Goal: Task Accomplishment & Management: Manage account settings

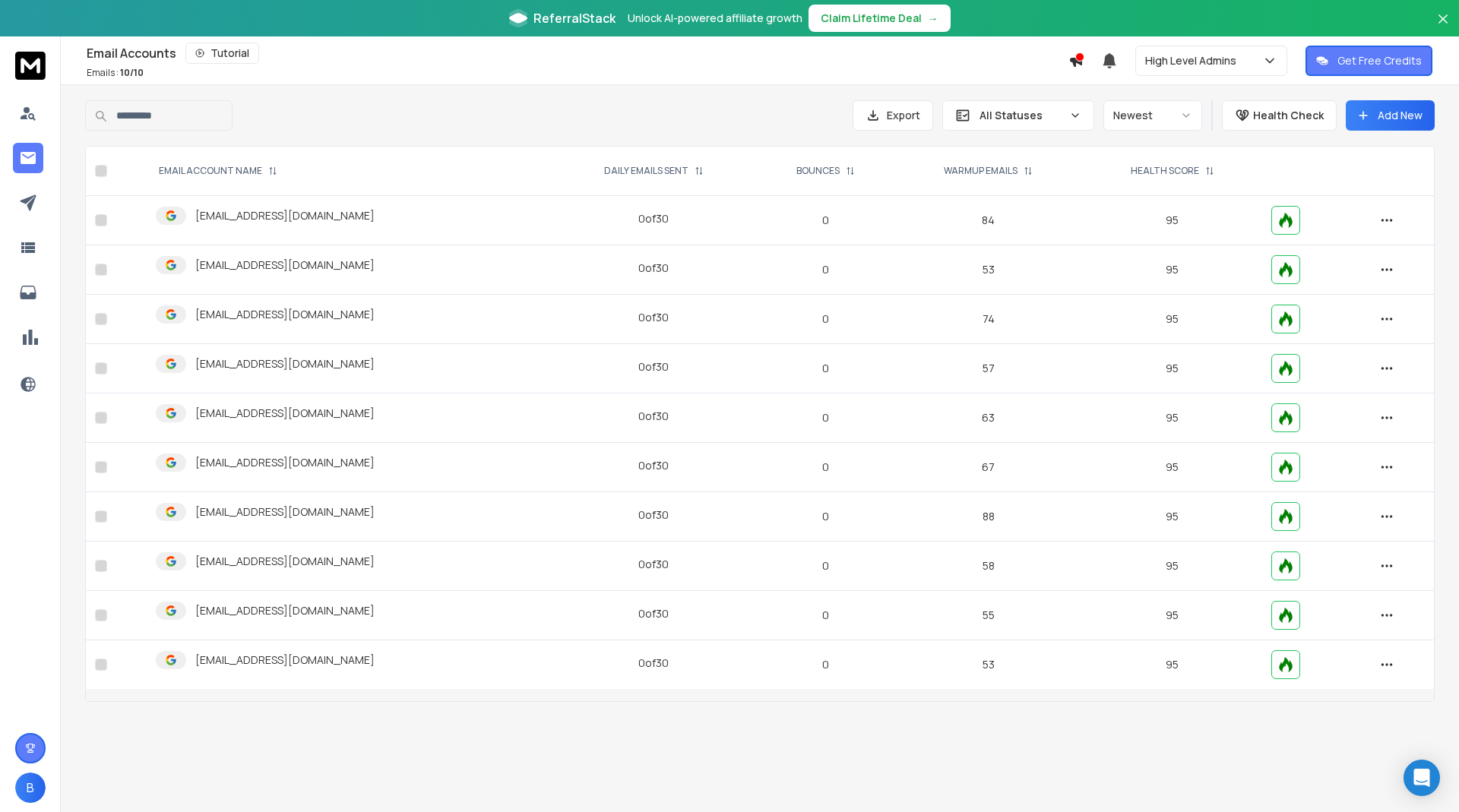
click at [520, 99] on div "Export All Statuses Newest Health Check Add New EMAIL ACCOUNT NAME DAILY EMAILS…" at bounding box center [760, 401] width 1398 height 632
click at [33, 783] on span "B" at bounding box center [30, 788] width 30 height 30
click at [87, 771] on div "Settings" at bounding box center [138, 763] width 144 height 24
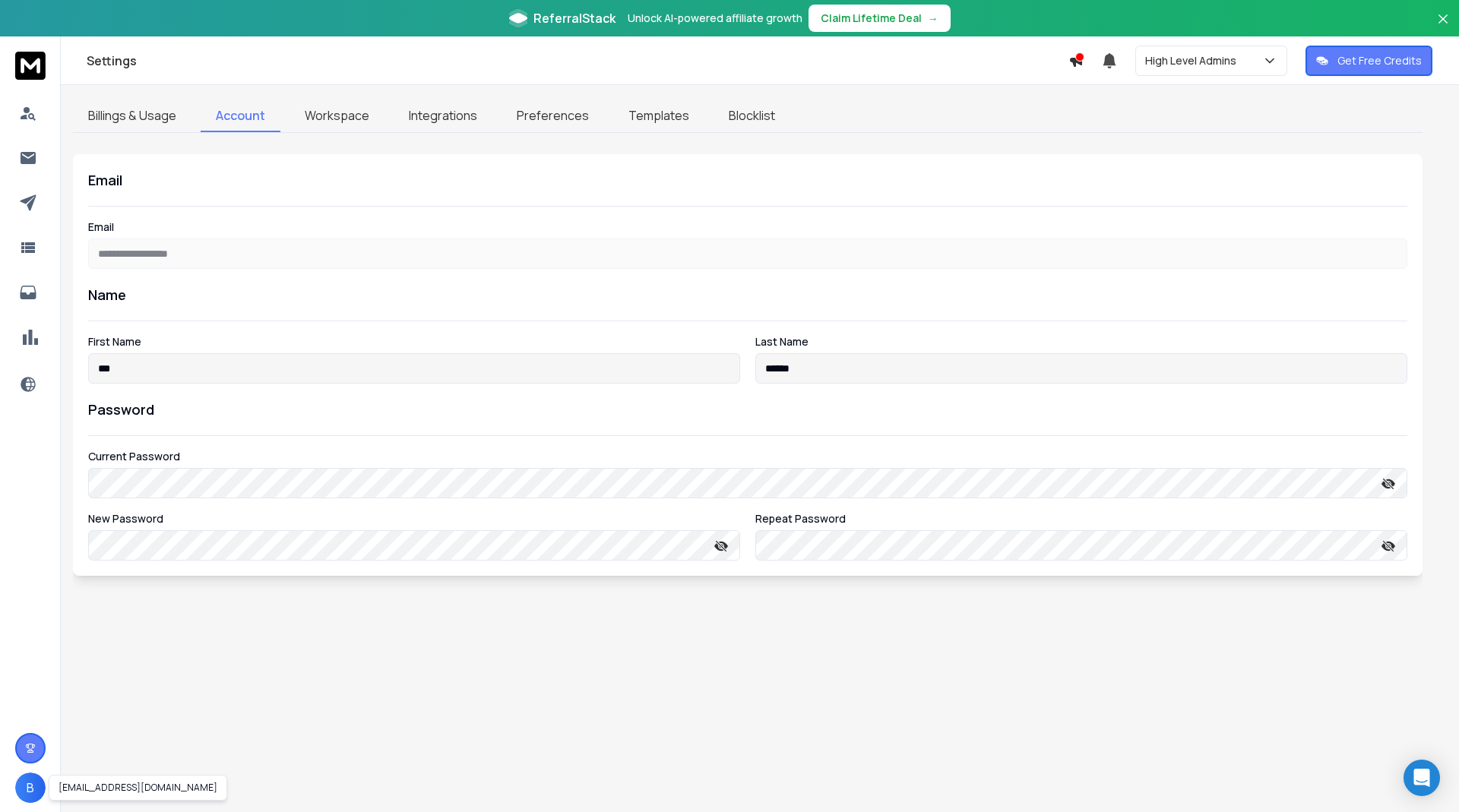
click at [36, 785] on span "B" at bounding box center [30, 788] width 30 height 30
click at [85, 786] on p "Logout" at bounding box center [91, 787] width 37 height 15
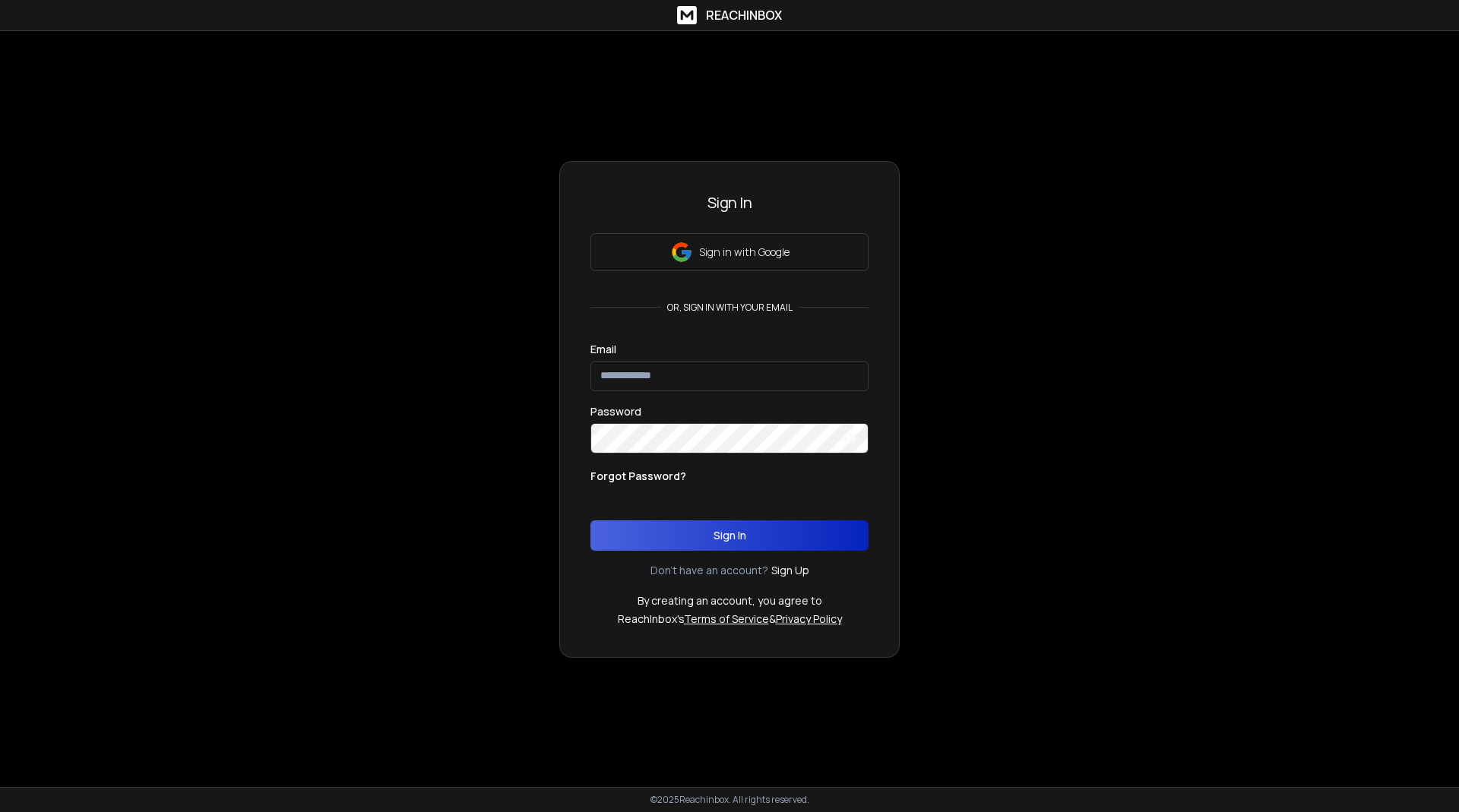
click at [868, 361] on div at bounding box center [868, 361] width 0 height 0
type input "**********"
click at [723, 531] on button "Sign In" at bounding box center [729, 535] width 278 height 30
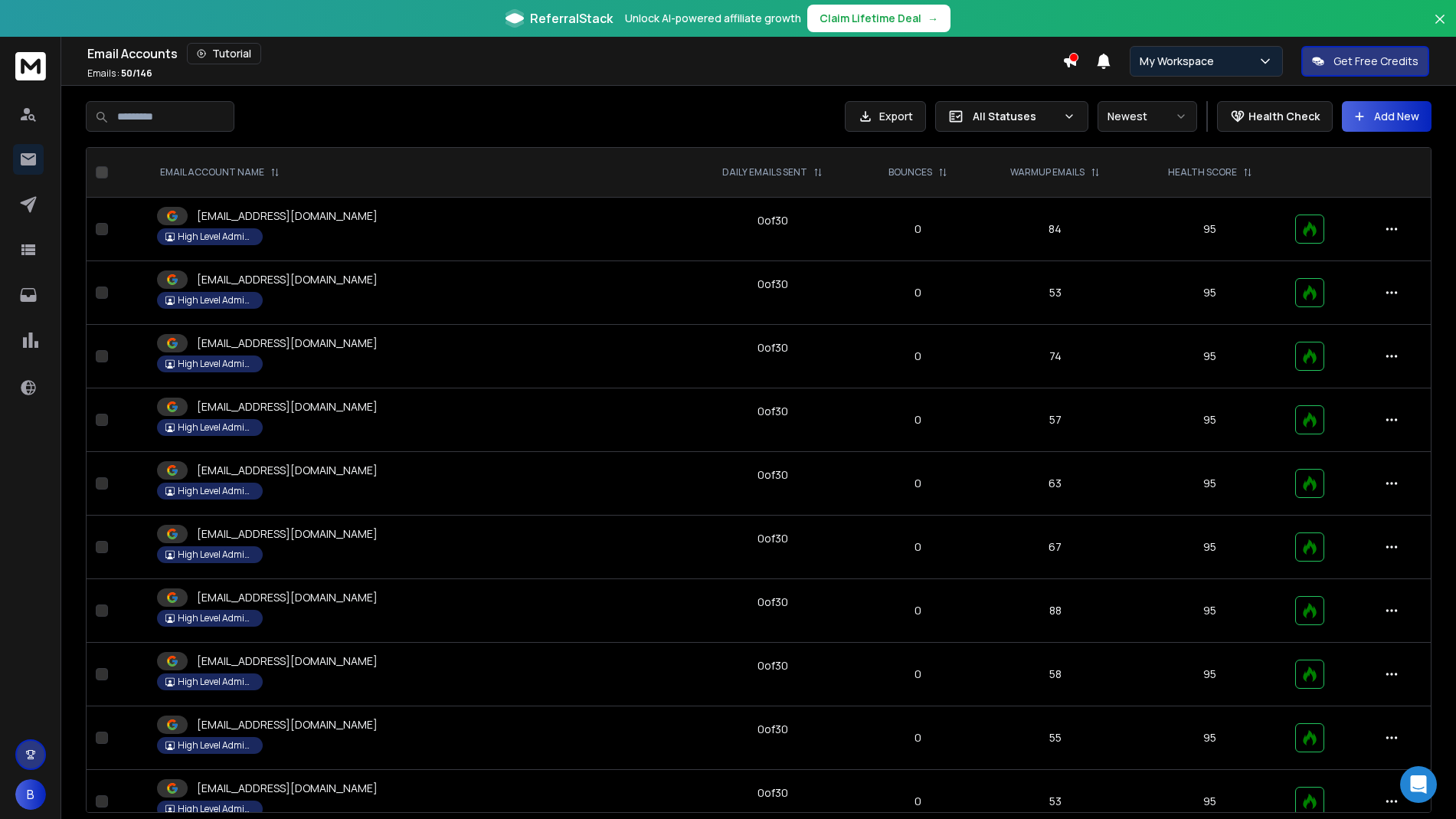
click at [1219, 63] on p "My Workspace" at bounding box center [1180, 61] width 80 height 16
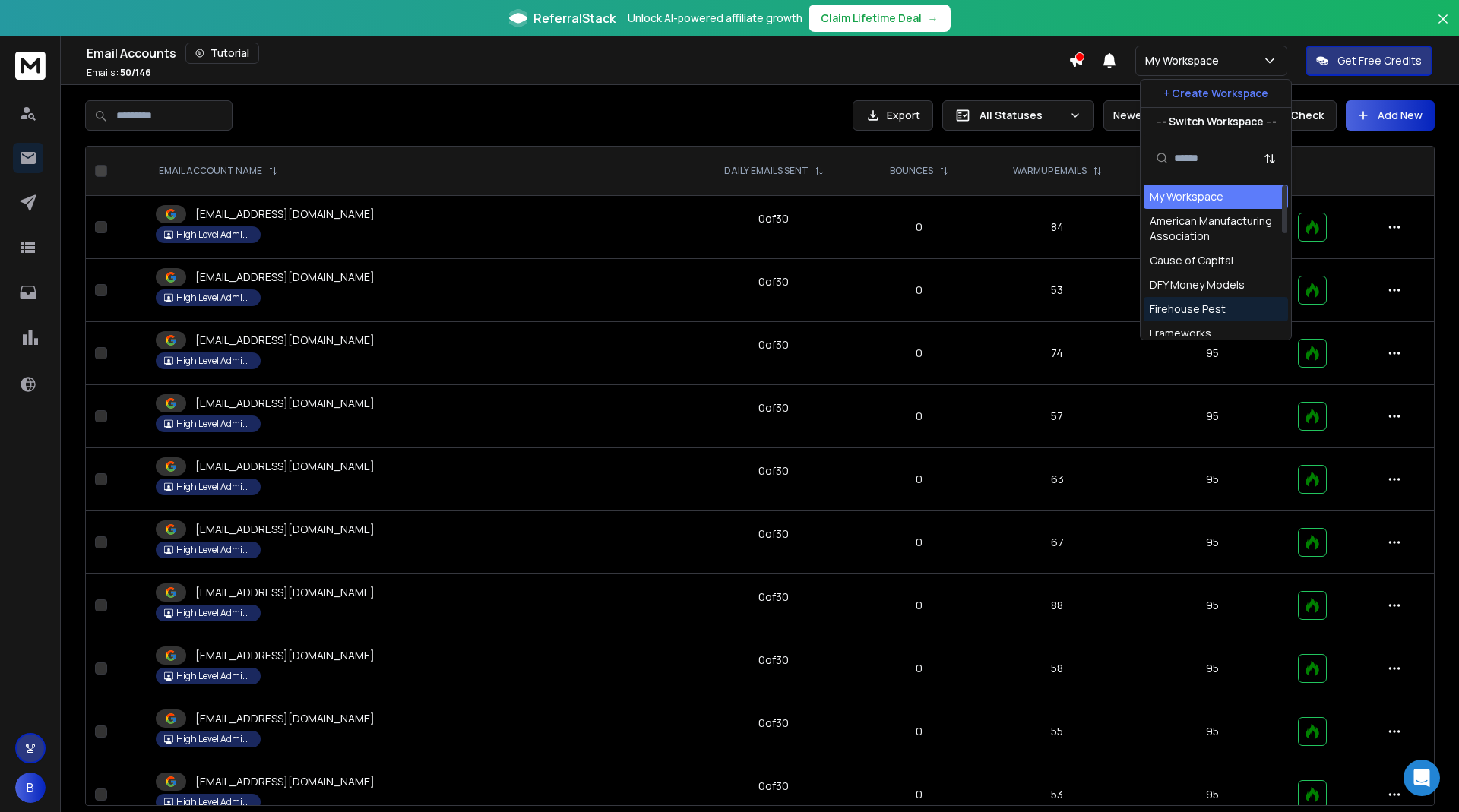
click at [1178, 305] on div "Firehouse Pest" at bounding box center [1187, 309] width 76 height 15
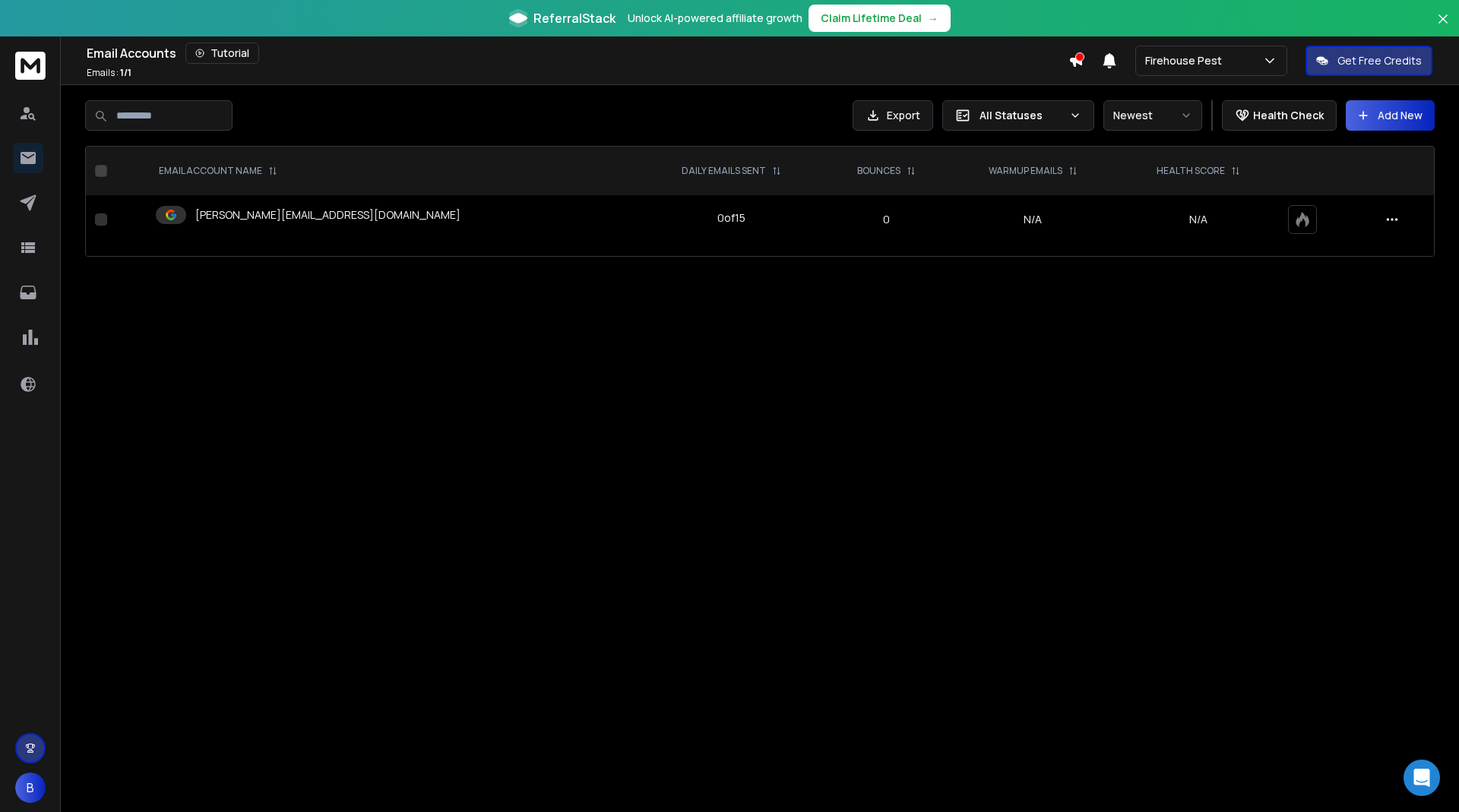
click at [367, 216] on p "[PERSON_NAME][EMAIL_ADDRESS][DOMAIN_NAME]" at bounding box center [328, 215] width 266 height 15
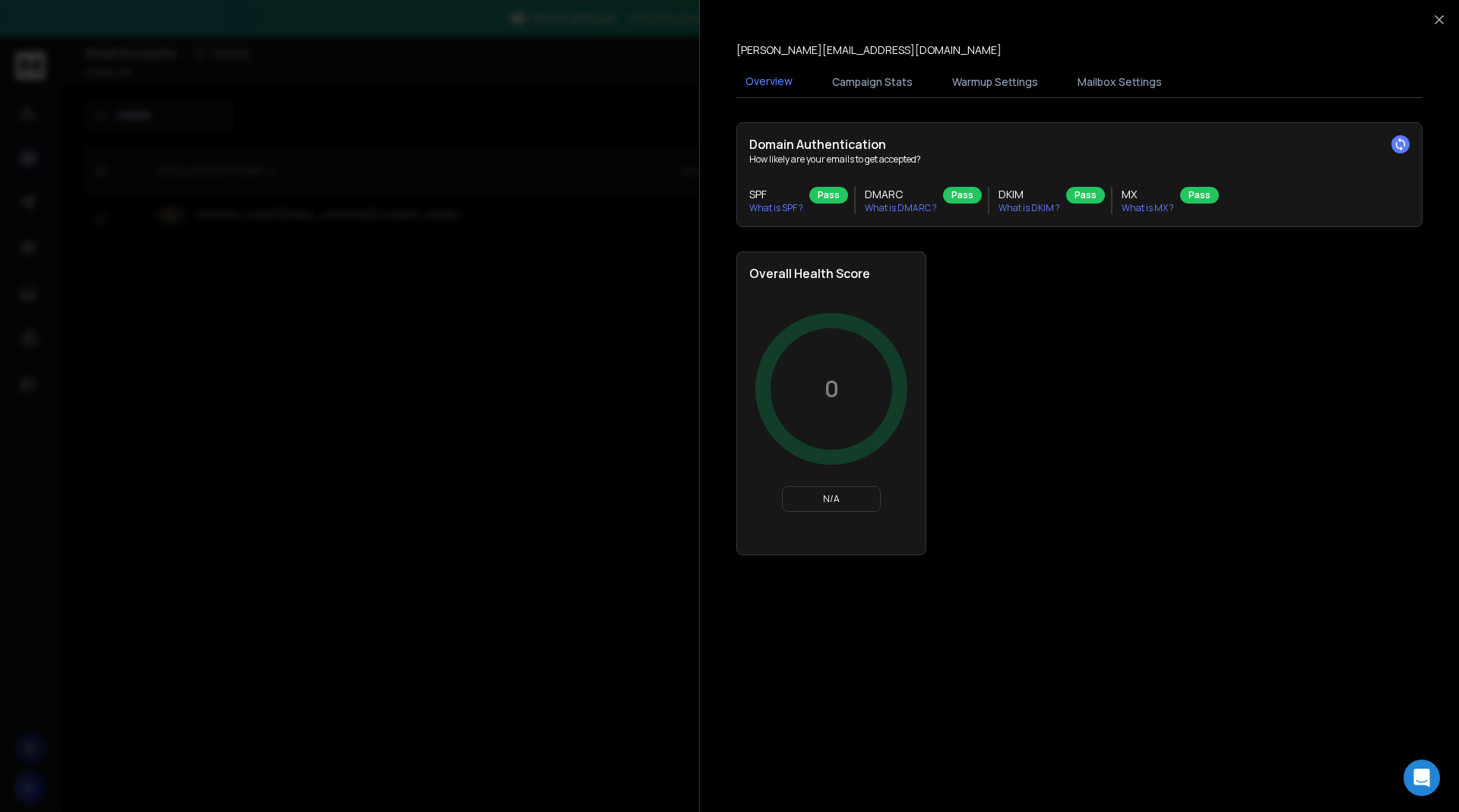
click at [899, 78] on button "Campaign Stats" at bounding box center [872, 81] width 99 height 33
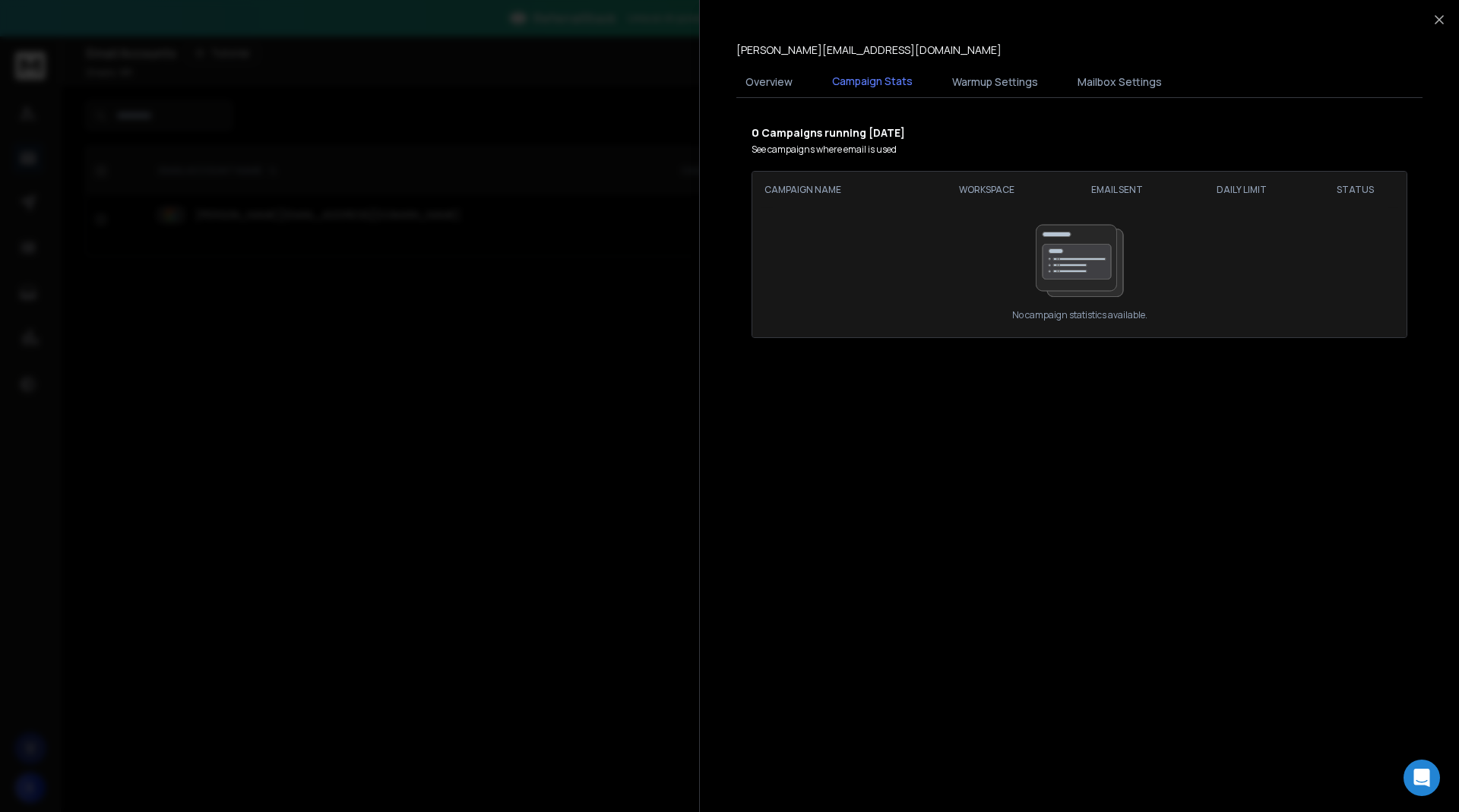
click at [1023, 80] on button "Warmup Settings" at bounding box center [995, 81] width 104 height 33
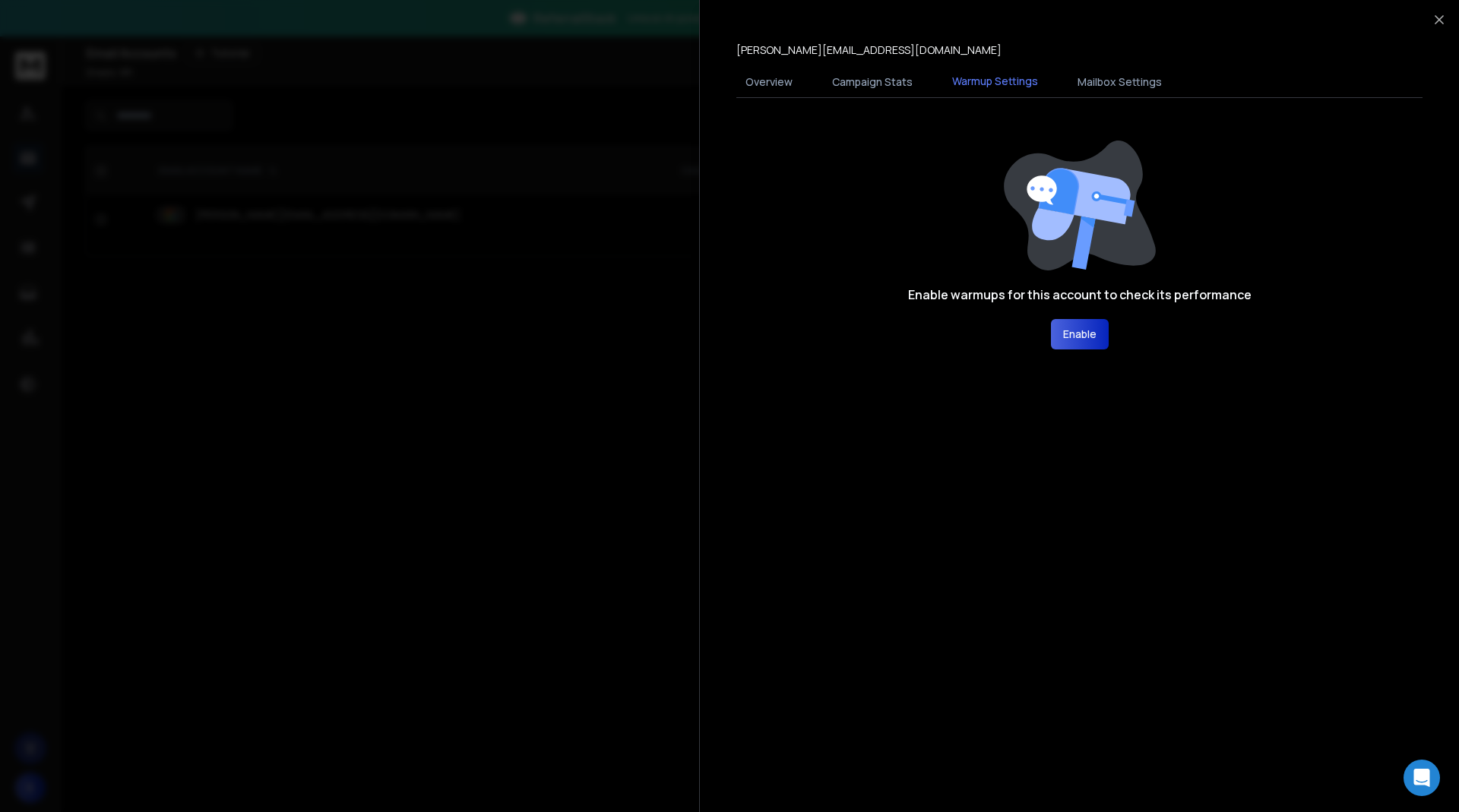
click at [1074, 332] on button "Enable" at bounding box center [1079, 334] width 58 height 30
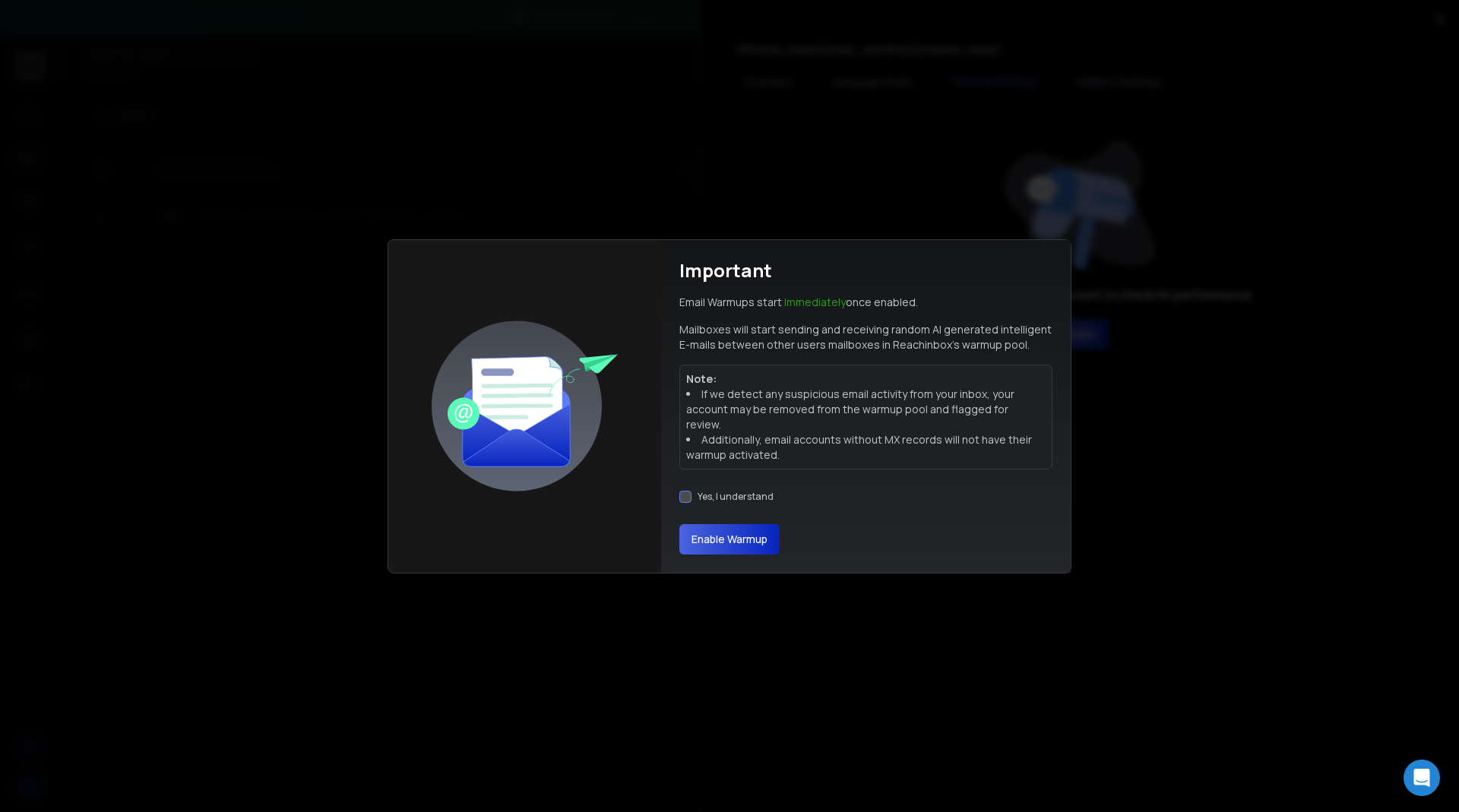
click at [698, 496] on div "Yes, I understand" at bounding box center [727, 496] width 94 height 30
click at [723, 496] on div "Yes, I understand" at bounding box center [727, 496] width 94 height 30
click at [684, 494] on div "Important Email Warmups start Immediately once enabled. Mailboxes will start se…" at bounding box center [865, 406] width 410 height 333
click at [684, 494] on div "Yes, I understand" at bounding box center [727, 496] width 94 height 30
click at [684, 491] on button "Yes, I understand" at bounding box center [685, 497] width 12 height 12
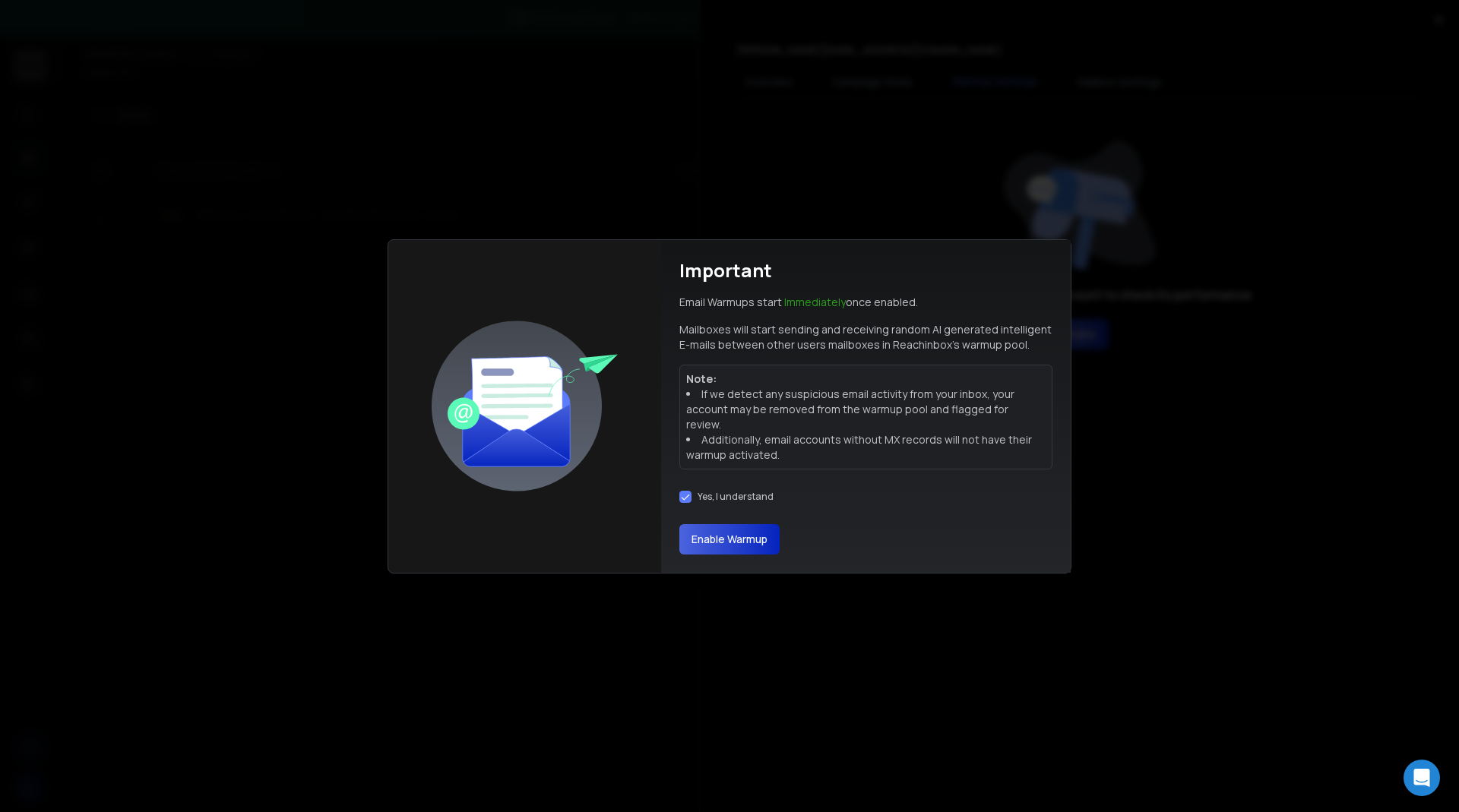
click at [735, 533] on button "Enable Warmup" at bounding box center [729, 539] width 100 height 30
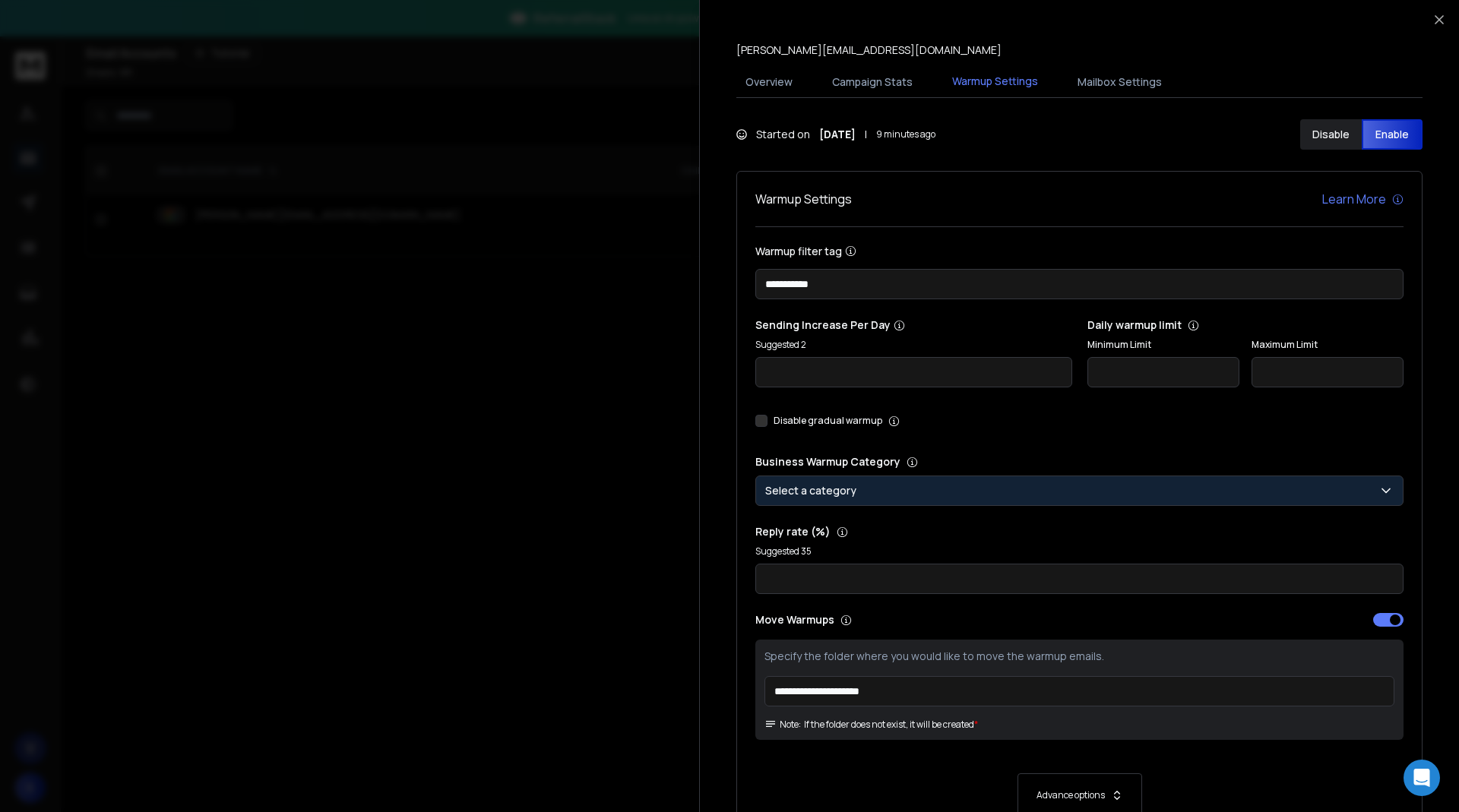
click at [906, 485] on div "Select a category" at bounding box center [1079, 490] width 628 height 15
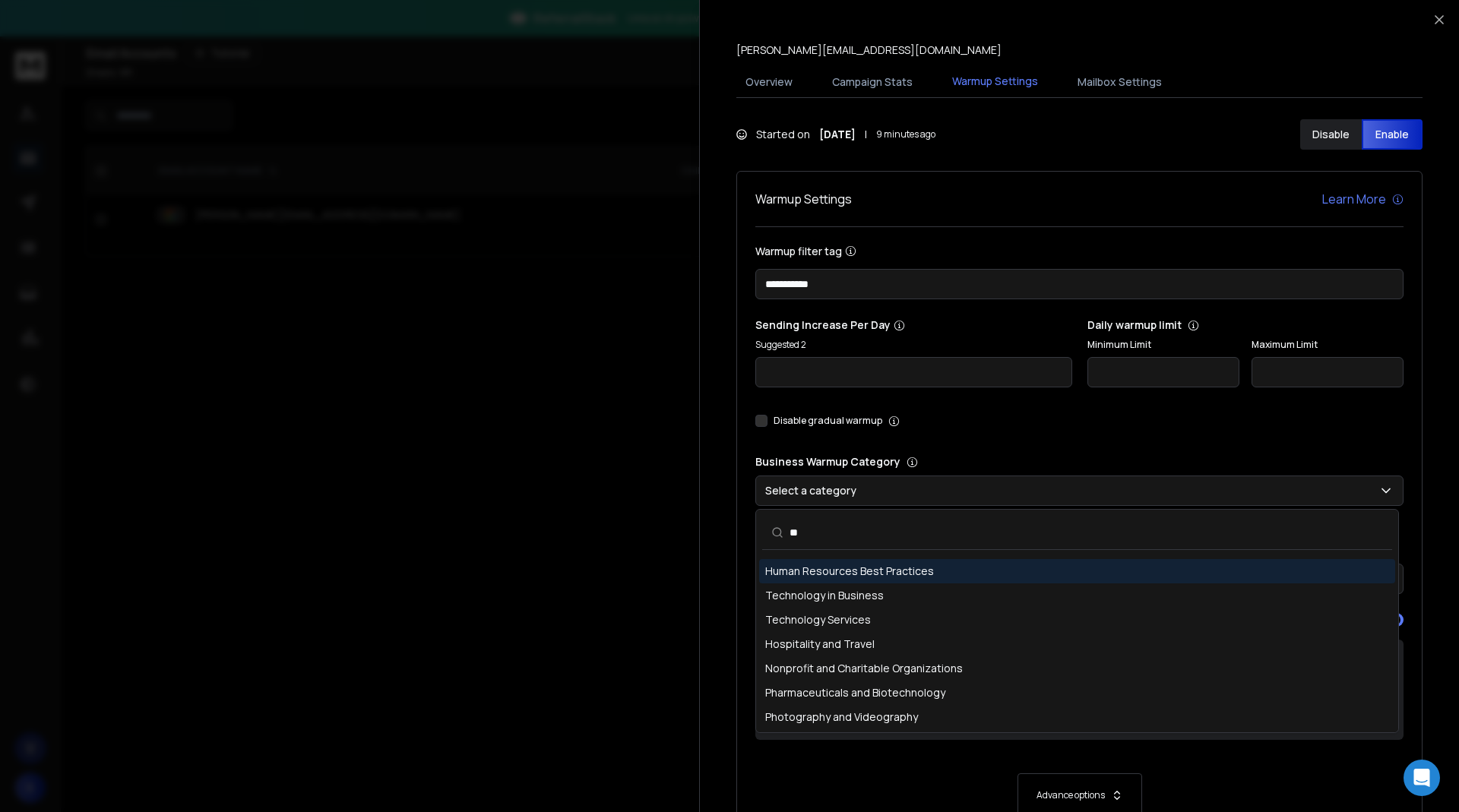
type input "*"
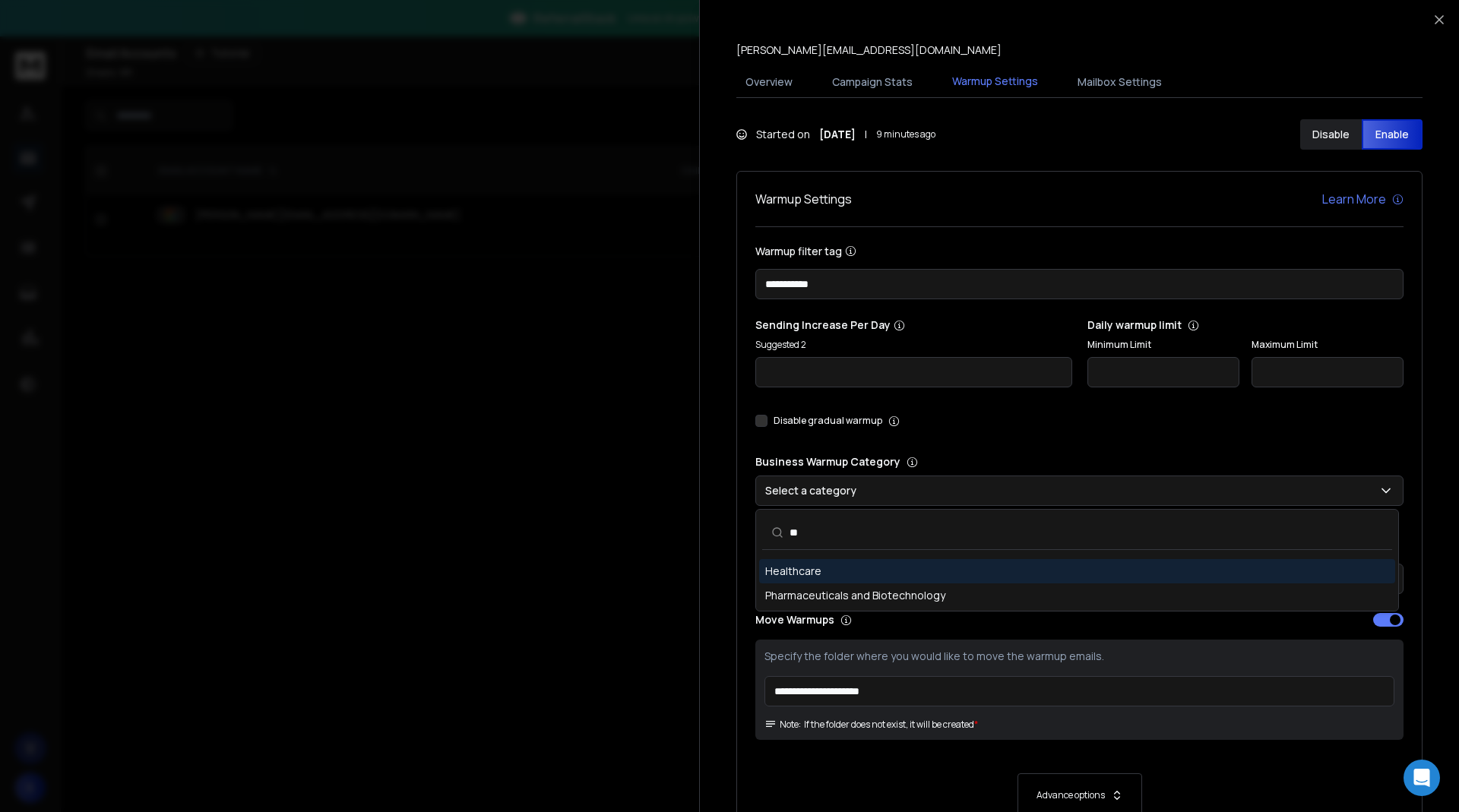
type input "*"
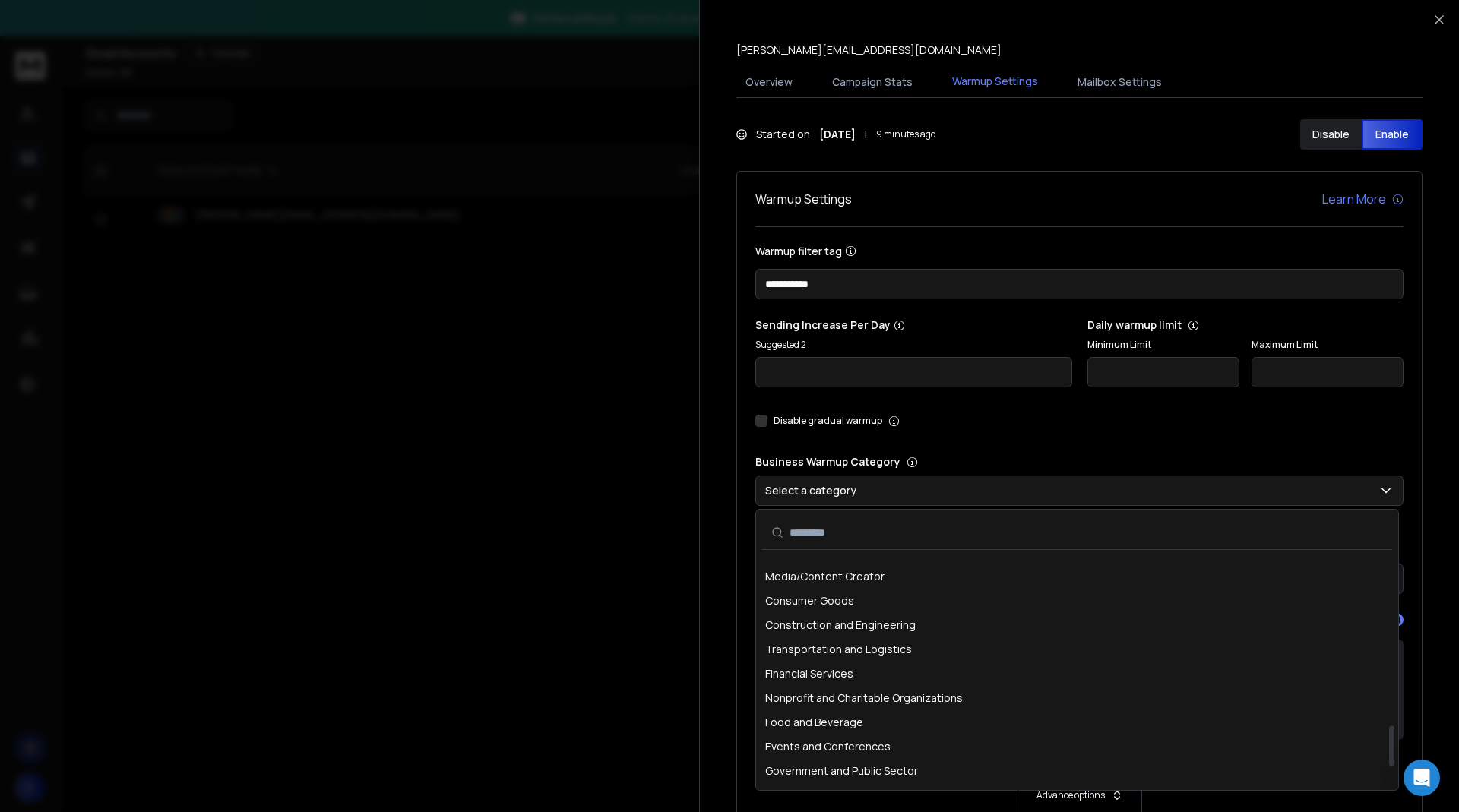
scroll to position [945, 0]
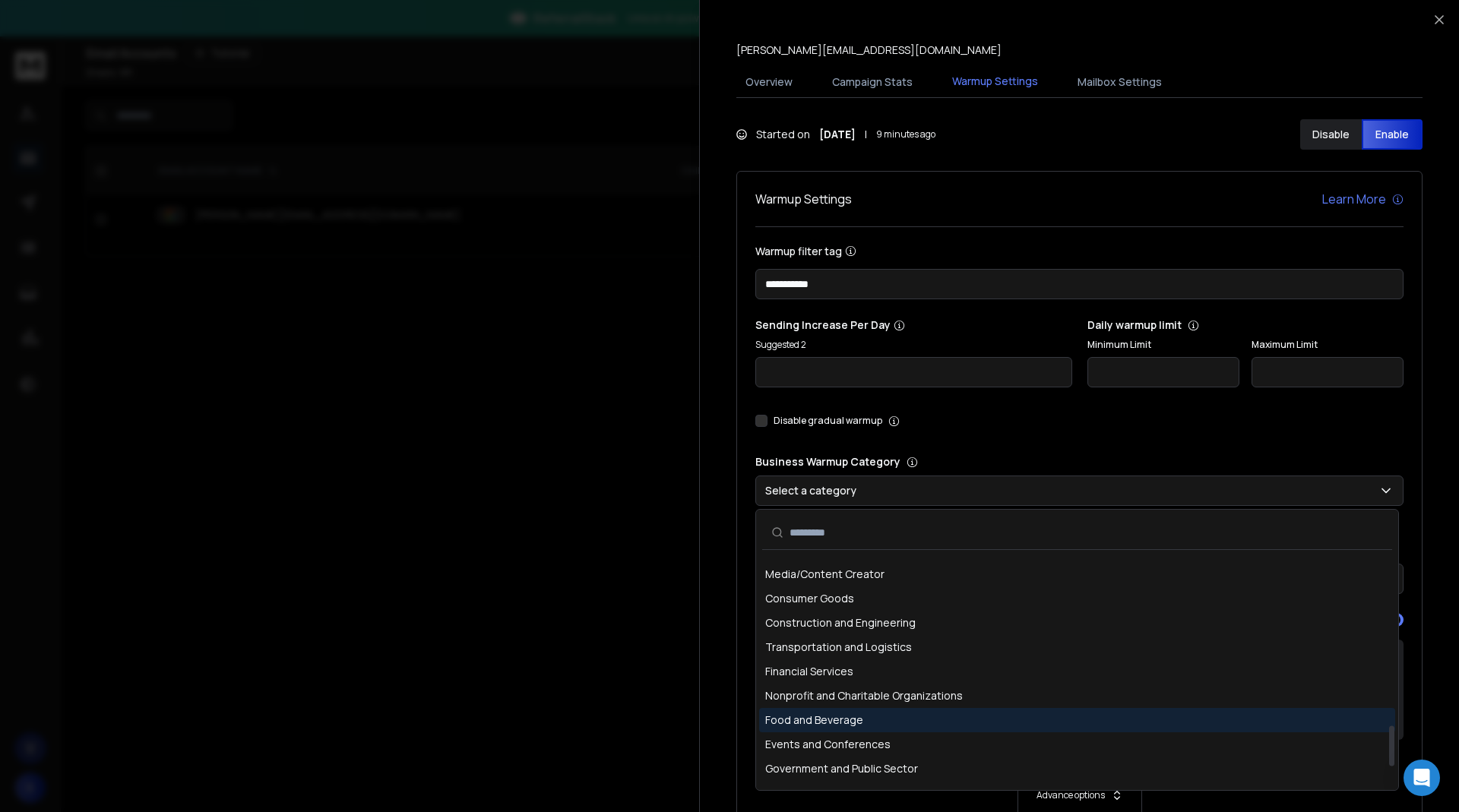
click at [848, 718] on span "Food and Beverage" at bounding box center [814, 720] width 98 height 15
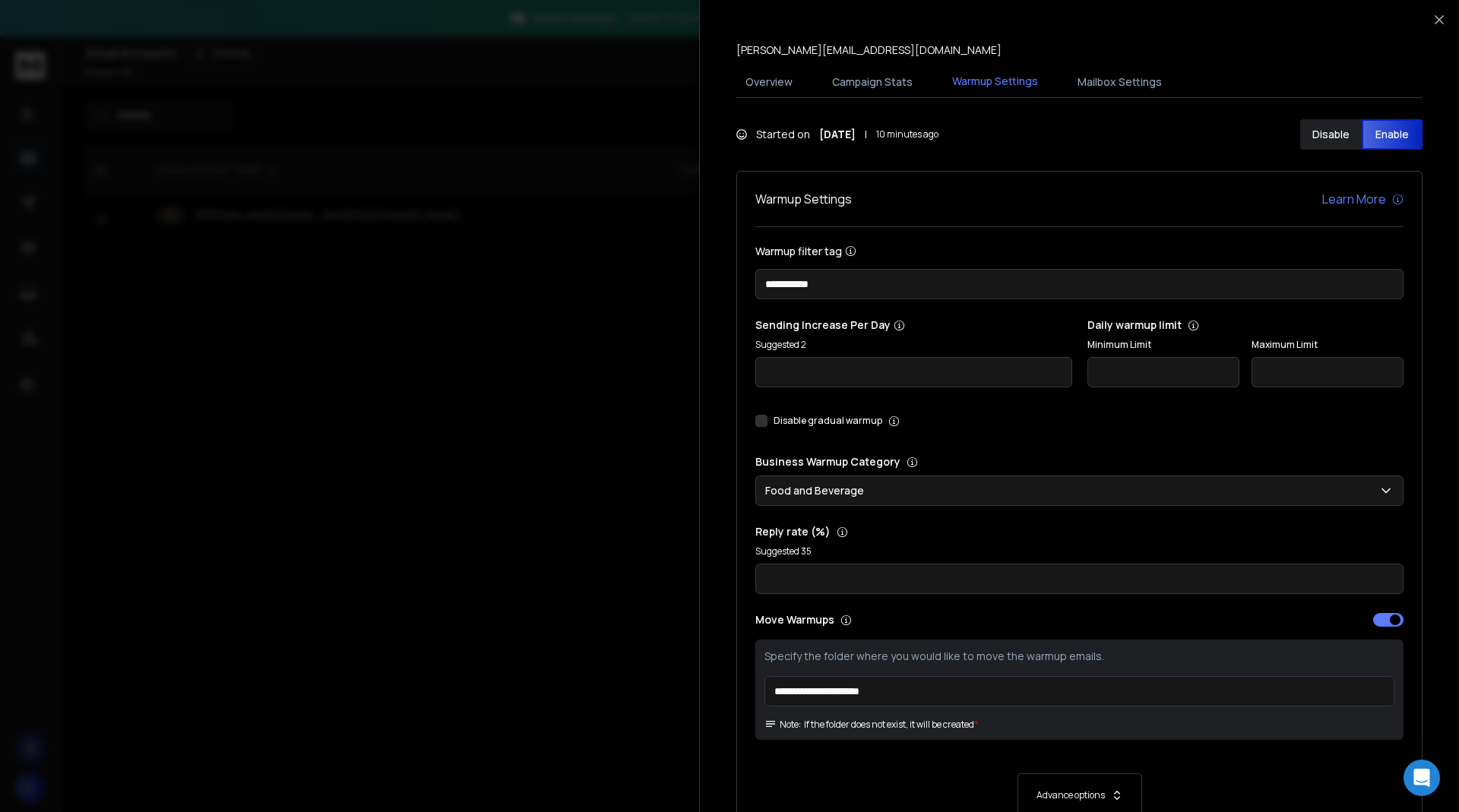
click at [939, 571] on input "**" at bounding box center [1079, 578] width 648 height 30
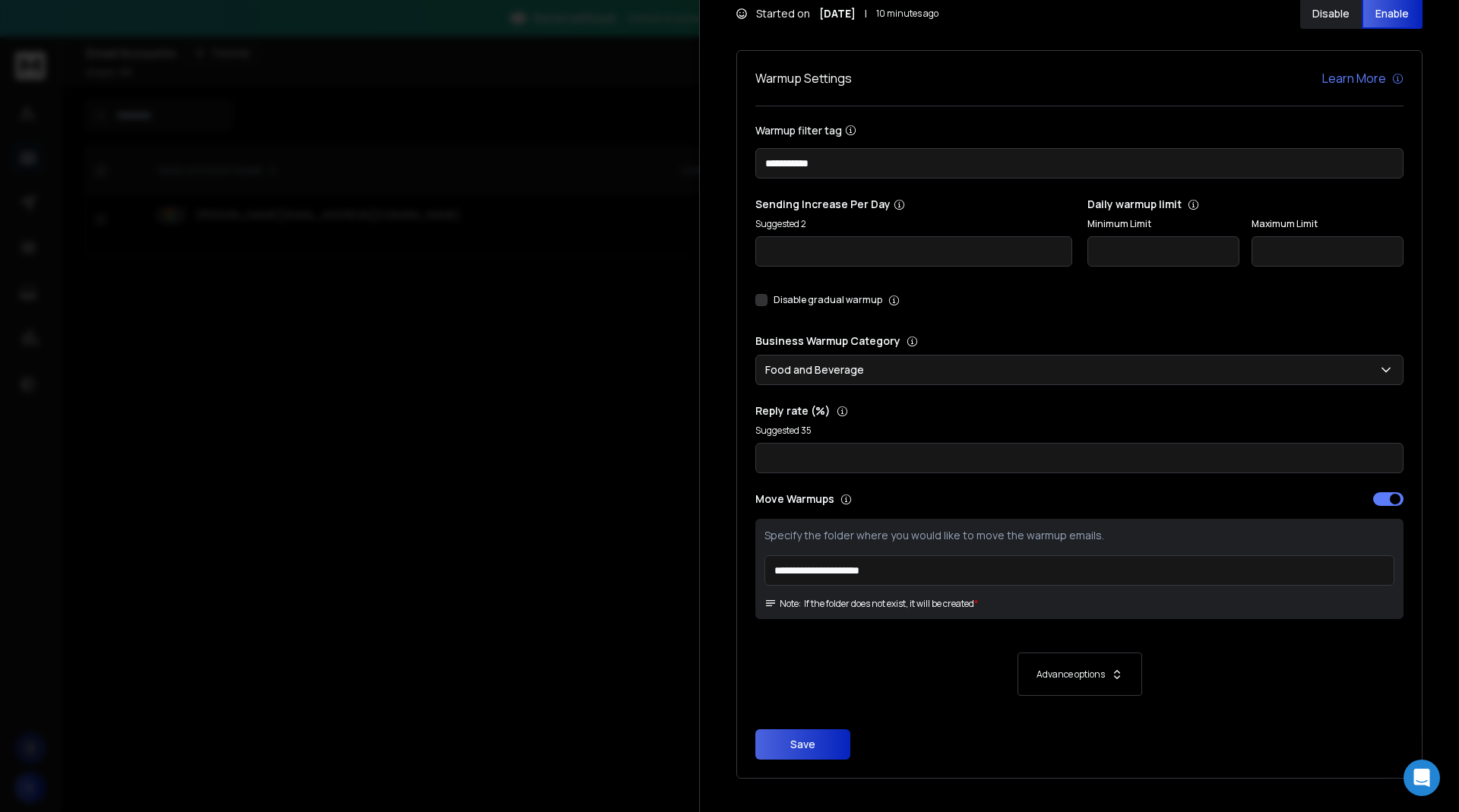
scroll to position [121, 0]
click at [1059, 674] on p "Advance options" at bounding box center [1070, 674] width 68 height 12
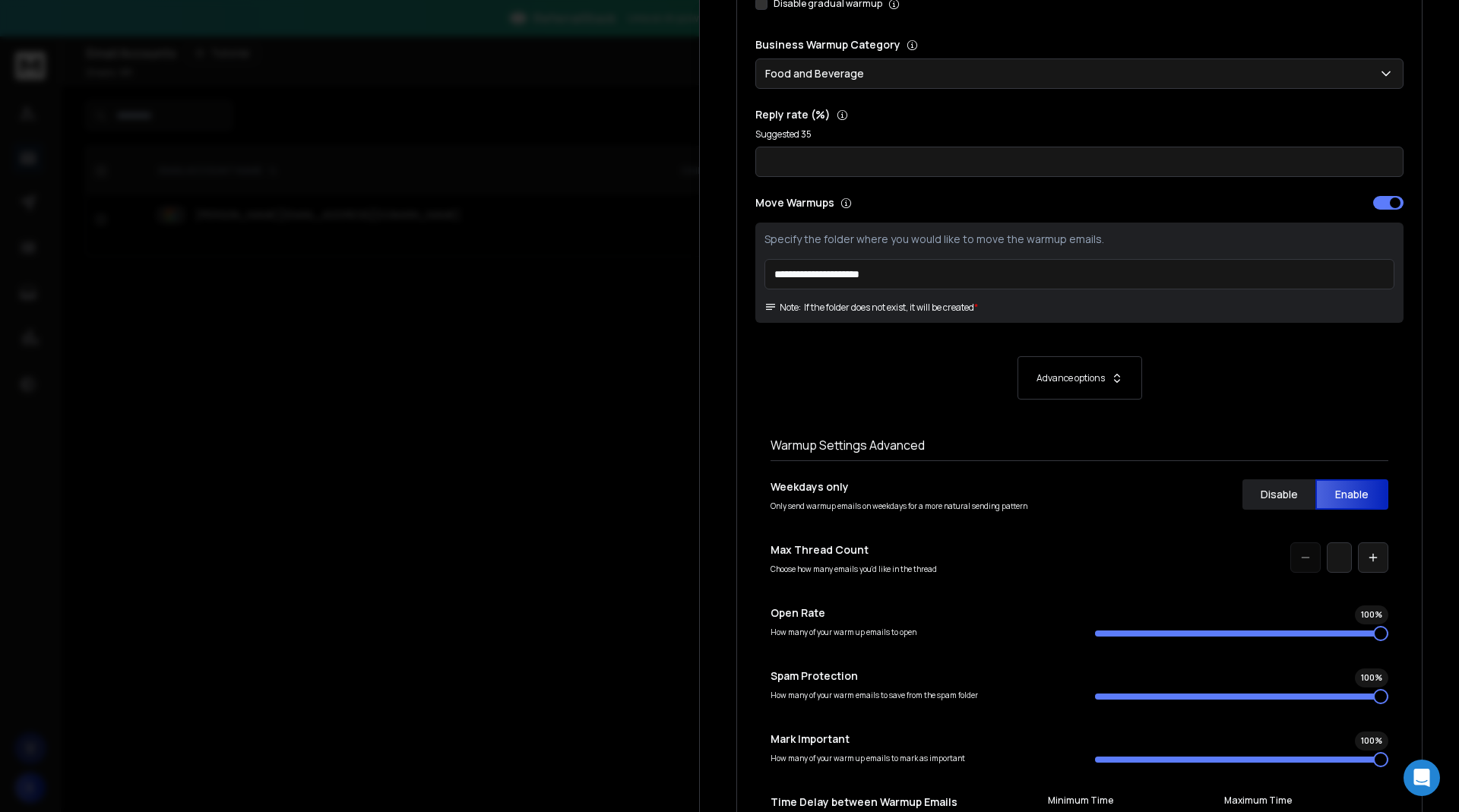
scroll to position [419, 0]
click at [1267, 490] on button "Disable" at bounding box center [1279, 493] width 73 height 30
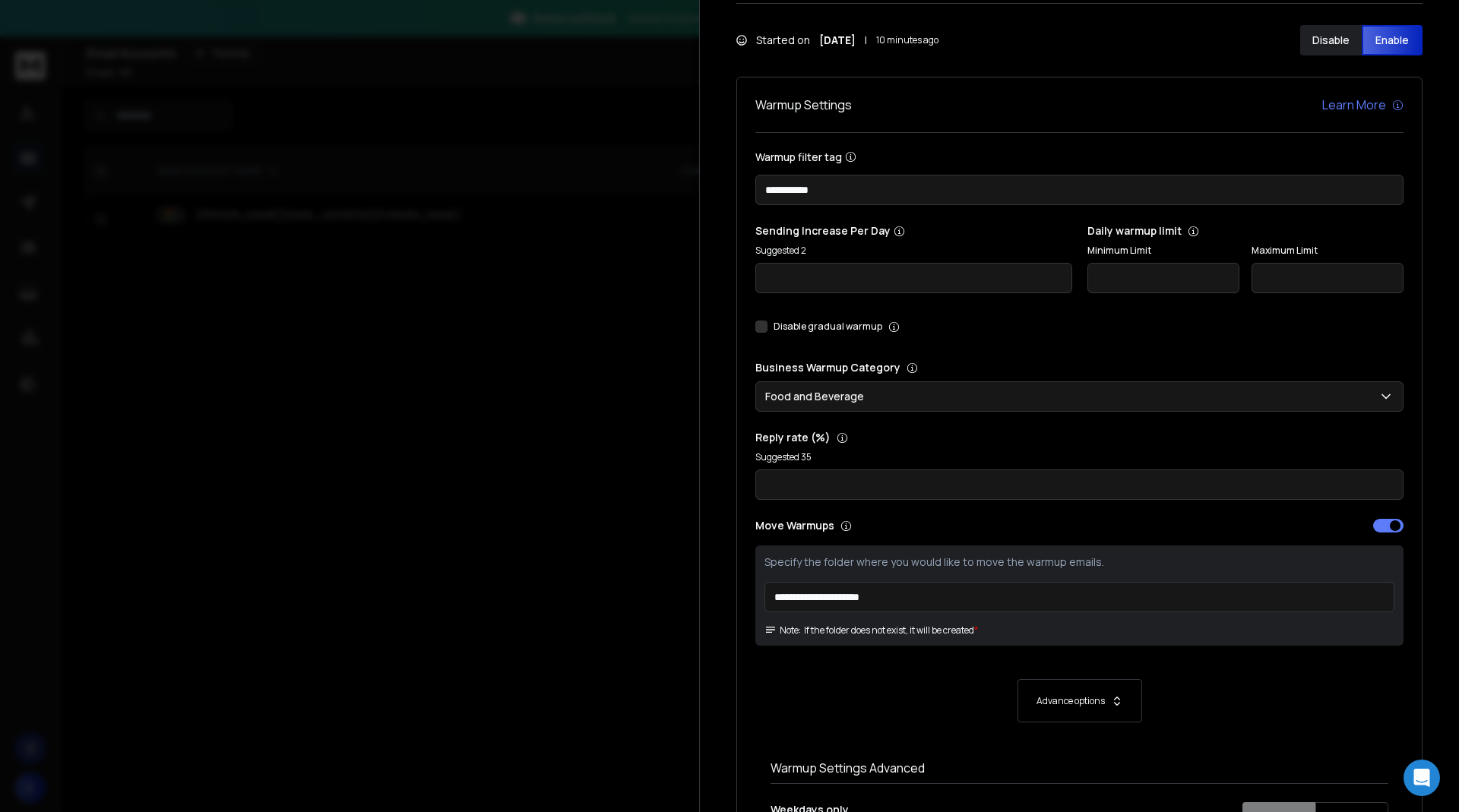
scroll to position [91, 0]
click at [762, 335] on button "Disable gradual warmup" at bounding box center [761, 329] width 12 height 12
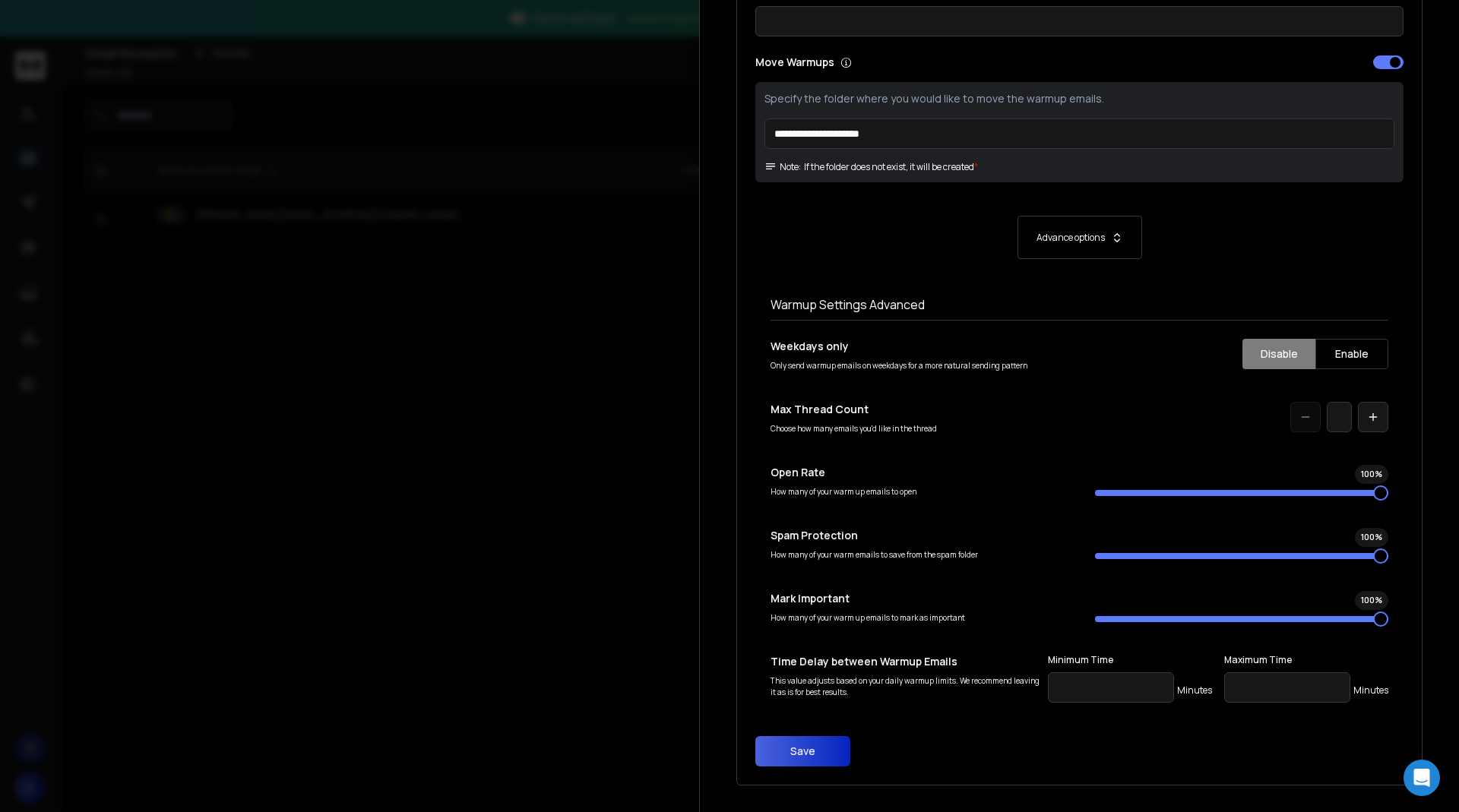
scroll to position [573, 0]
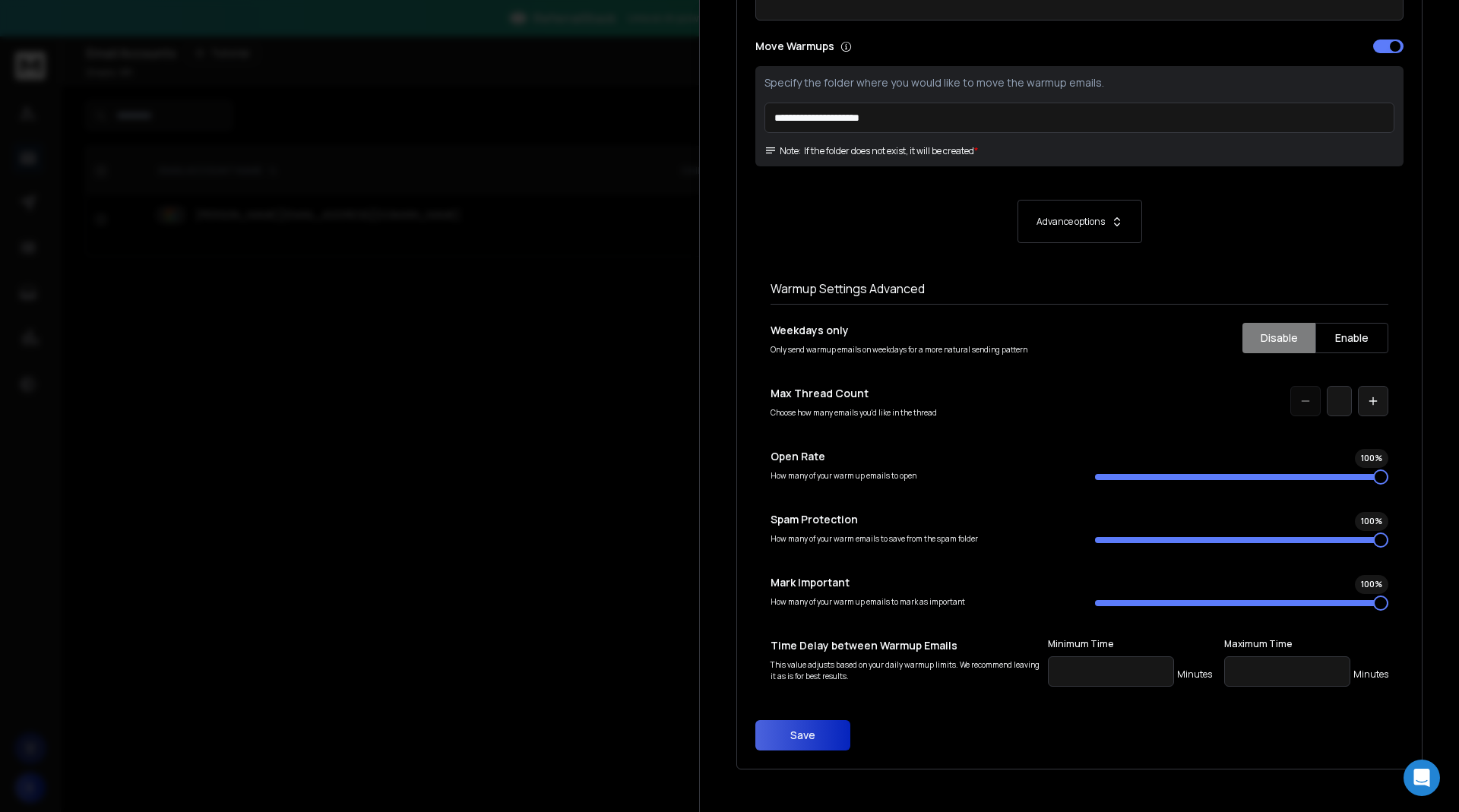
click at [830, 743] on button "Save" at bounding box center [802, 735] width 95 height 30
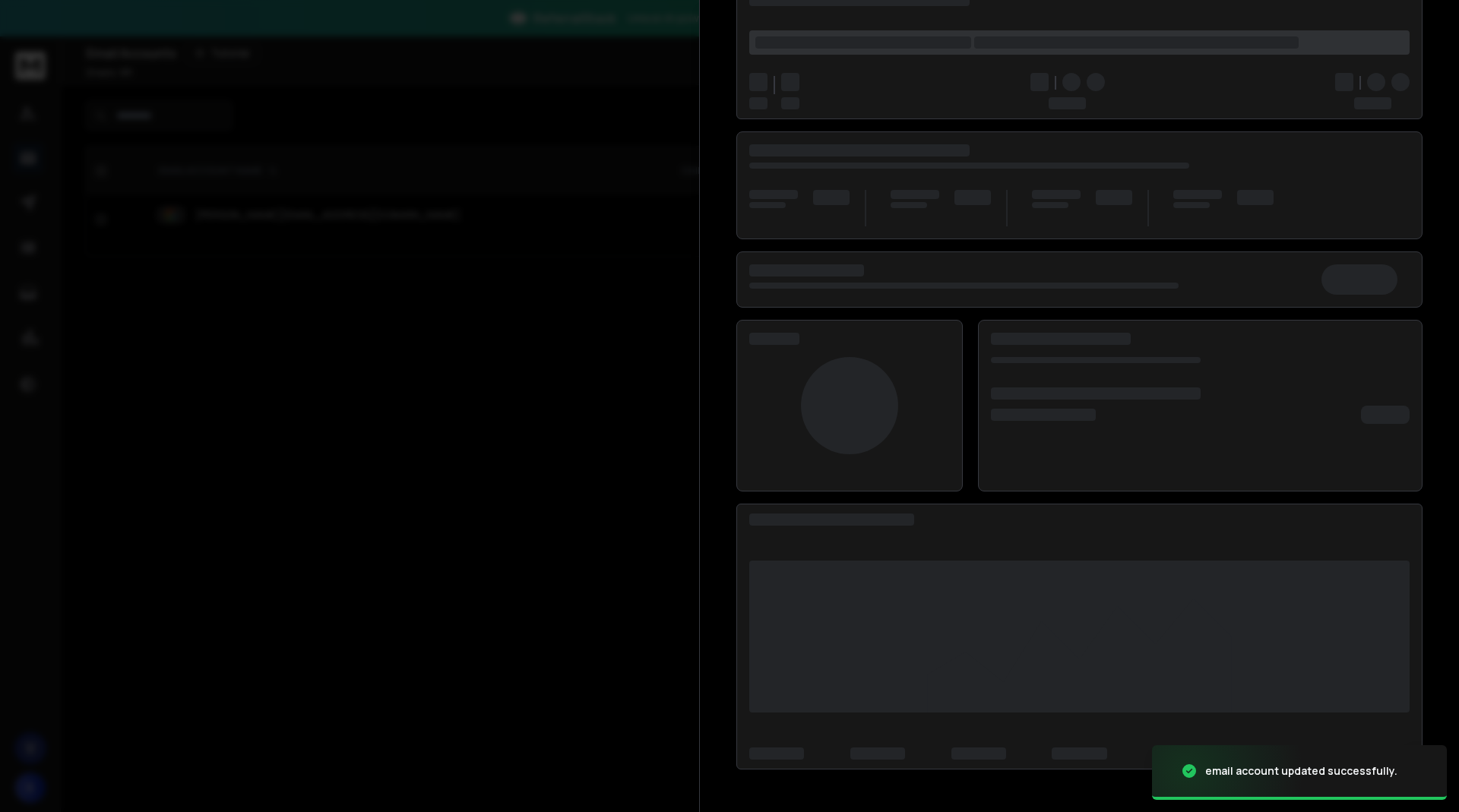
scroll to position [190, 0]
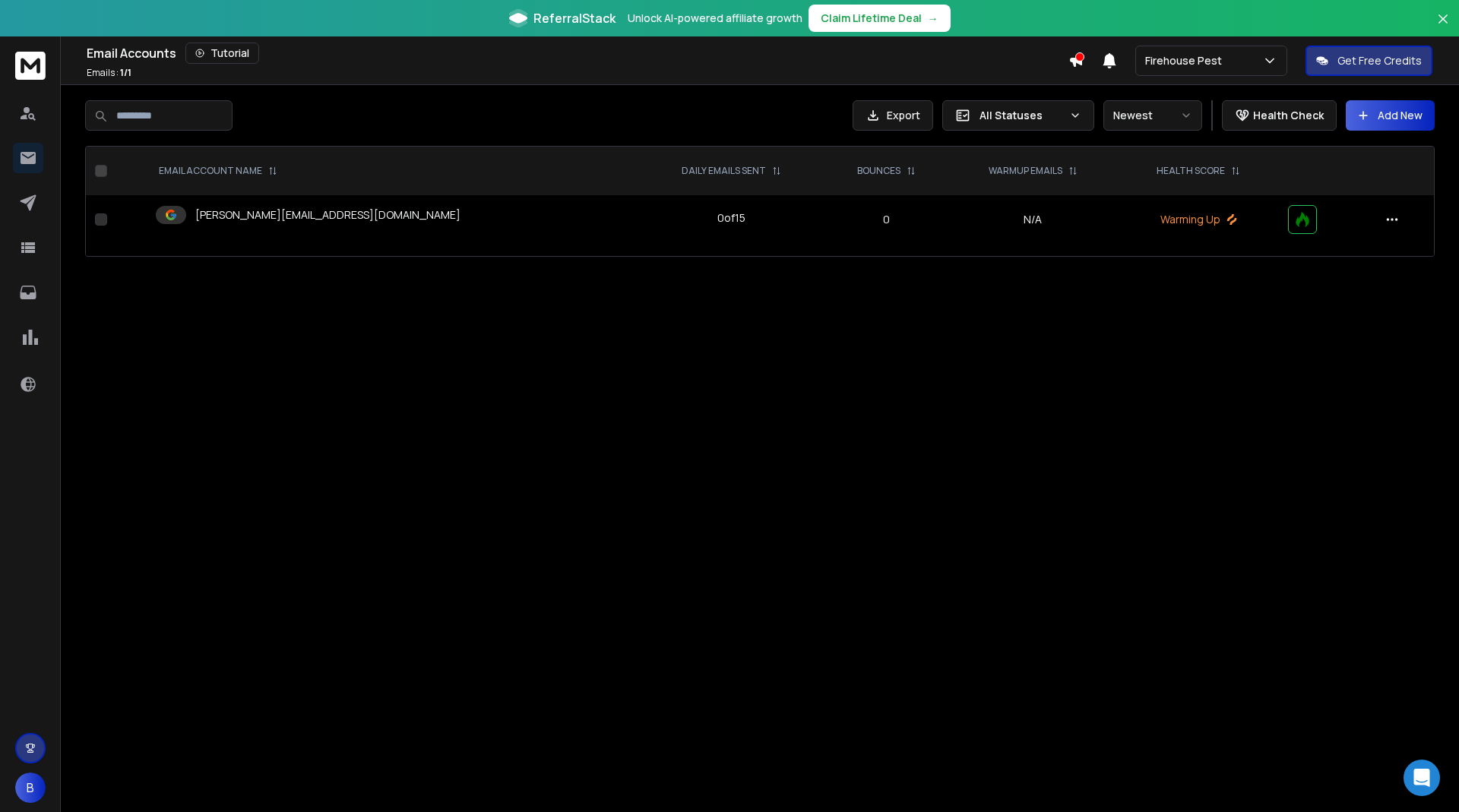
click at [370, 220] on p "[PERSON_NAME][EMAIL_ADDRESS][DOMAIN_NAME]" at bounding box center [328, 215] width 266 height 15
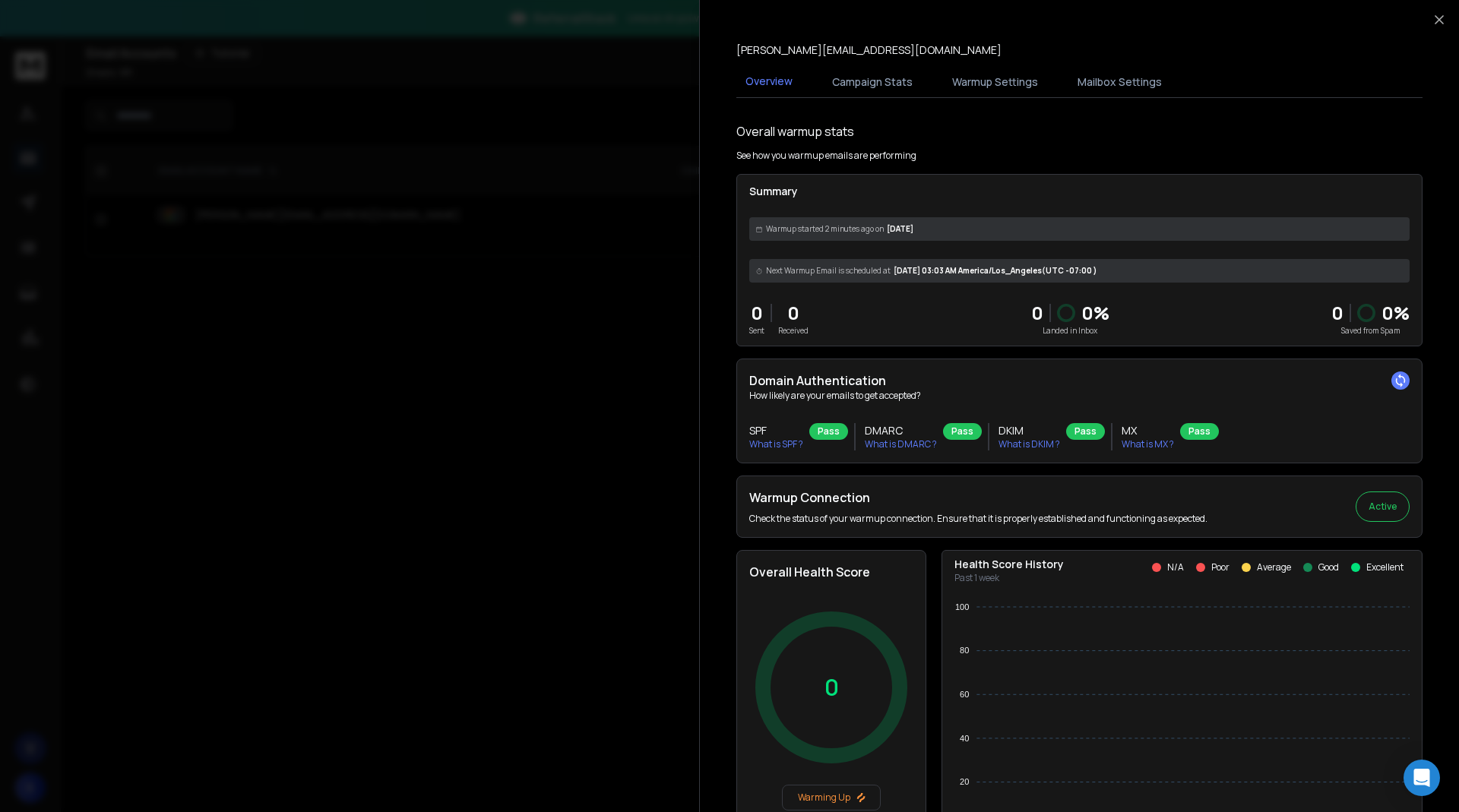
click at [1119, 77] on button "Mailbox Settings" at bounding box center [1119, 81] width 103 height 33
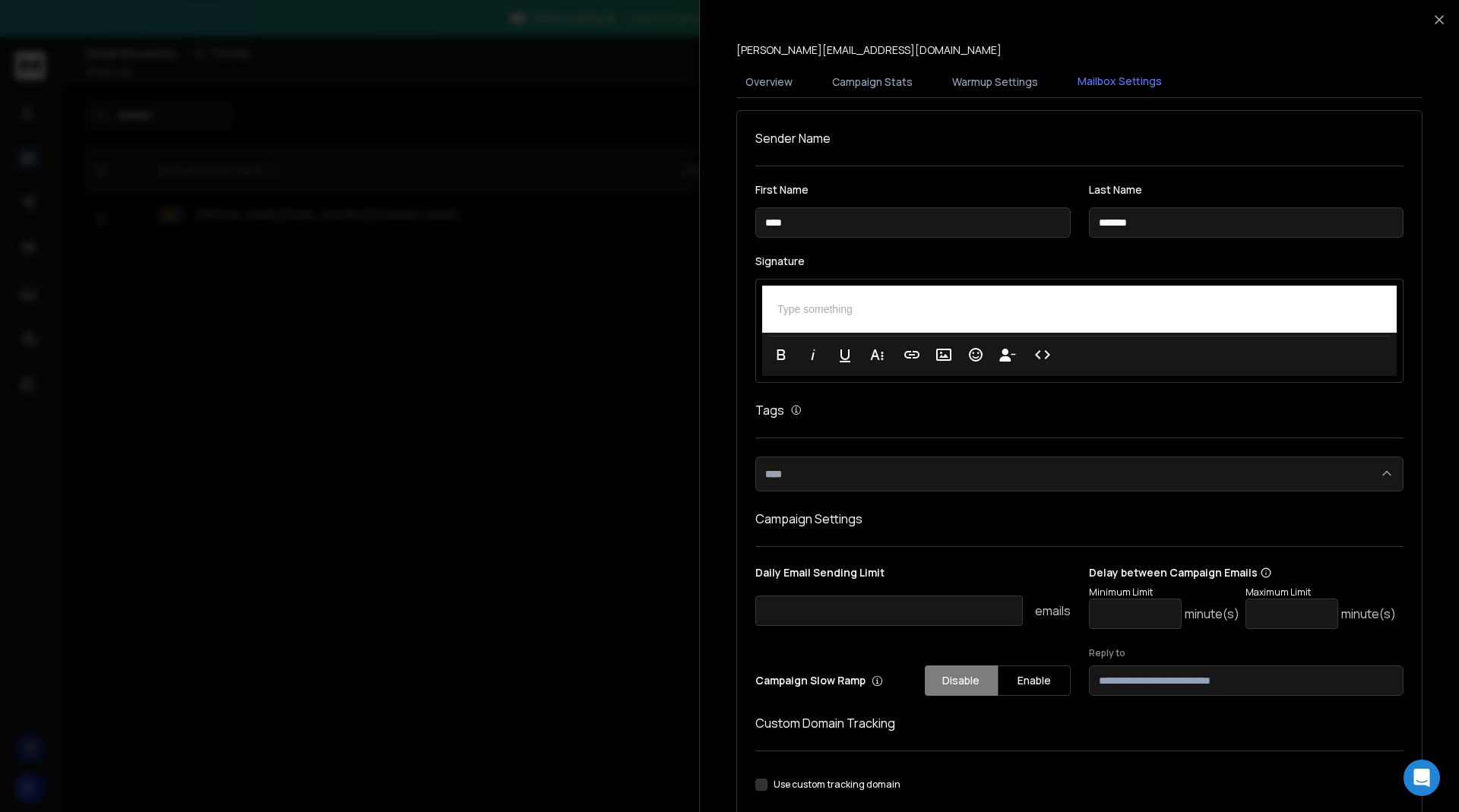
click at [805, 598] on input "**" at bounding box center [889, 610] width 267 height 30
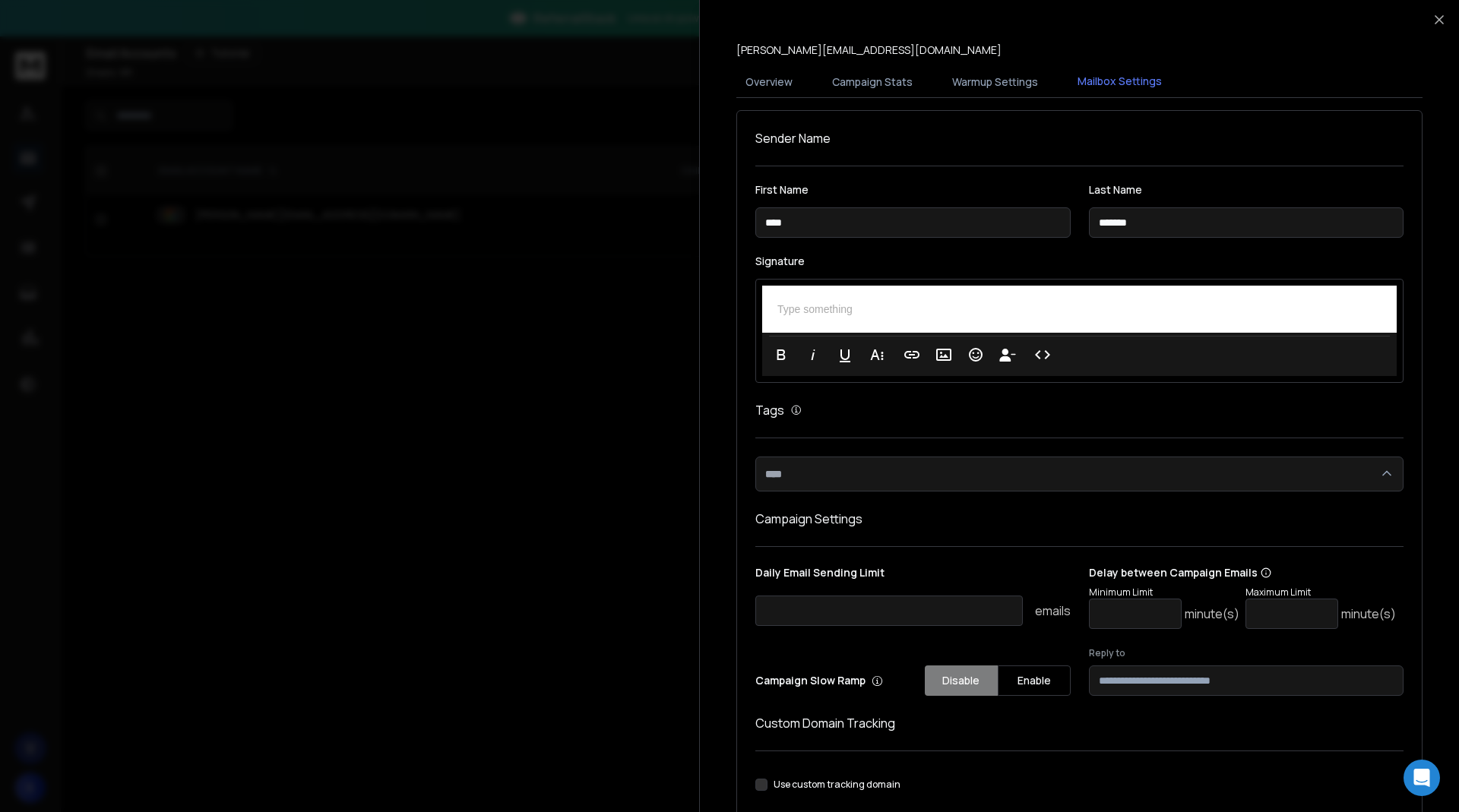
type input "**"
click at [997, 542] on form "First Name **** Last Name ******* Signature Type something Clear Formatting Fon…" at bounding box center [1079, 516] width 648 height 664
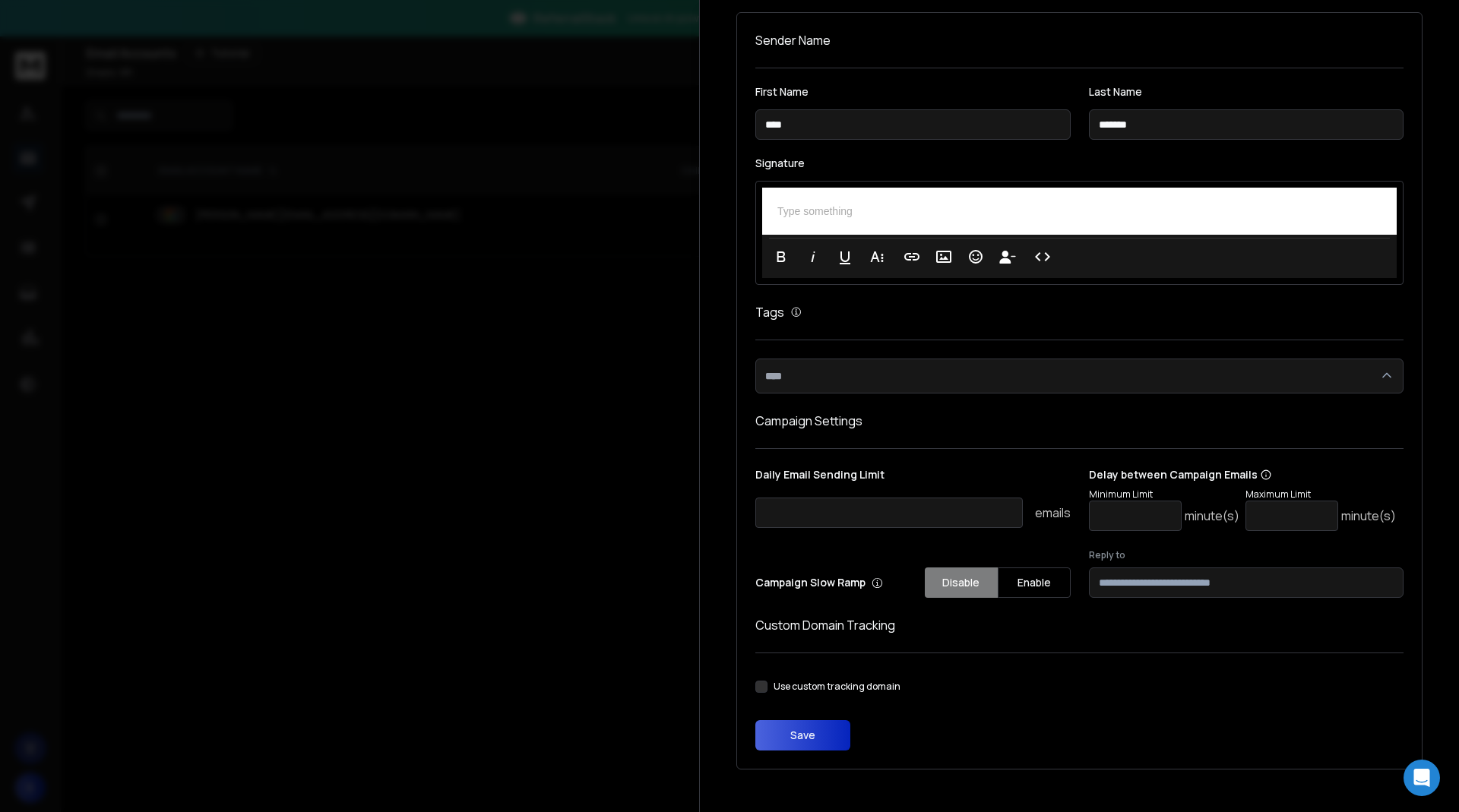
click at [784, 733] on button "Save" at bounding box center [802, 735] width 95 height 30
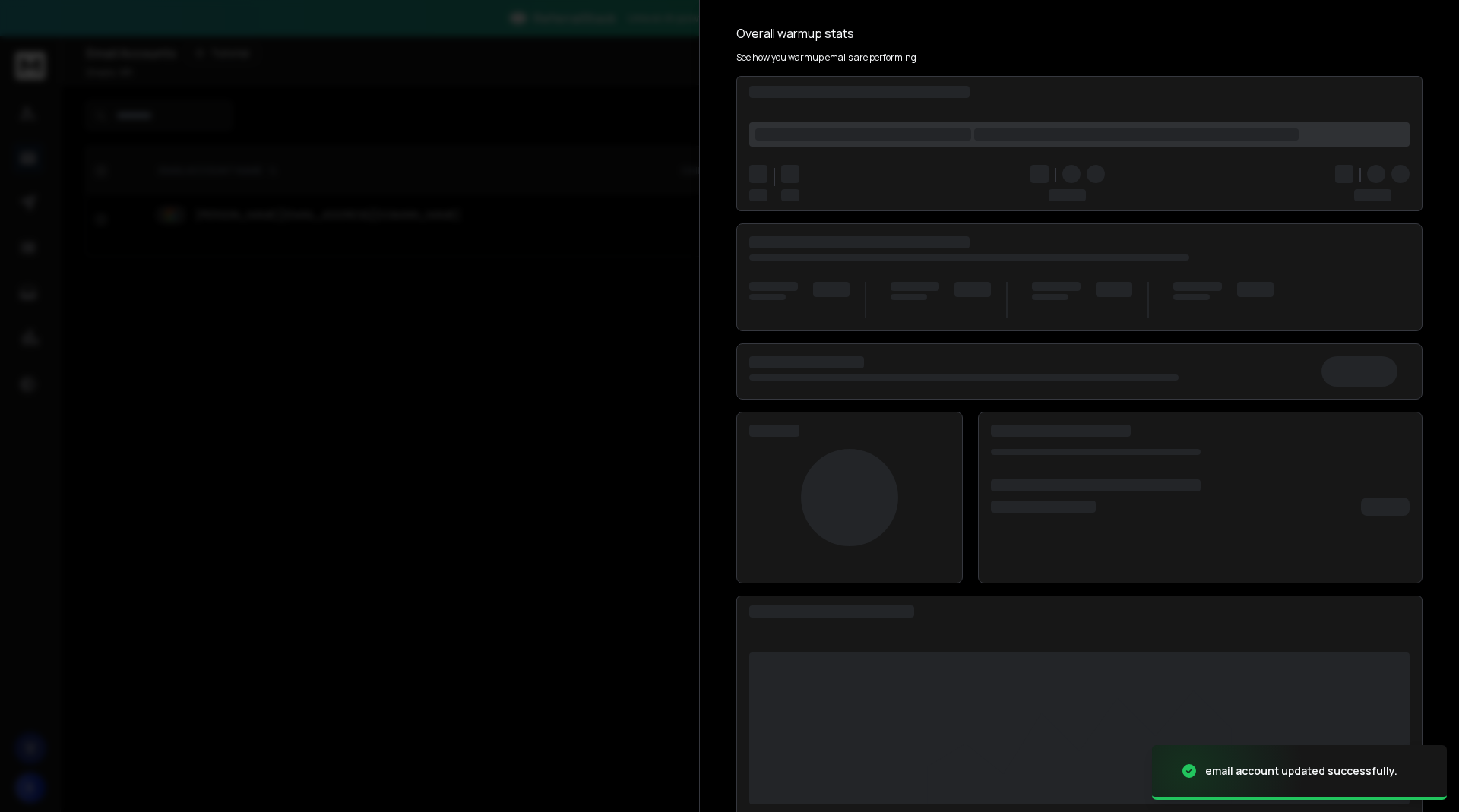
scroll to position [0, 0]
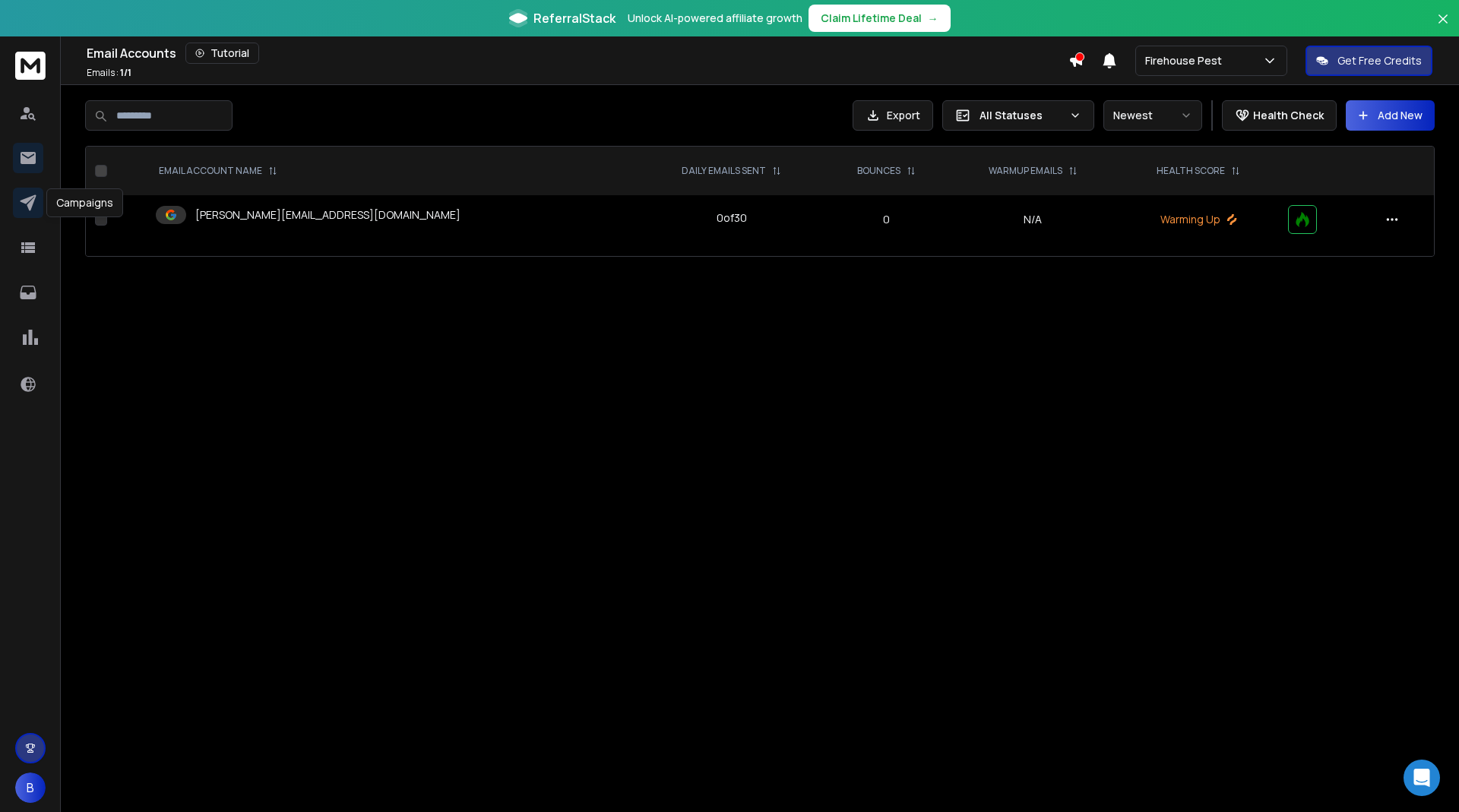
click at [31, 195] on icon at bounding box center [28, 203] width 18 height 18
